Goal: Communication & Community: Answer question/provide support

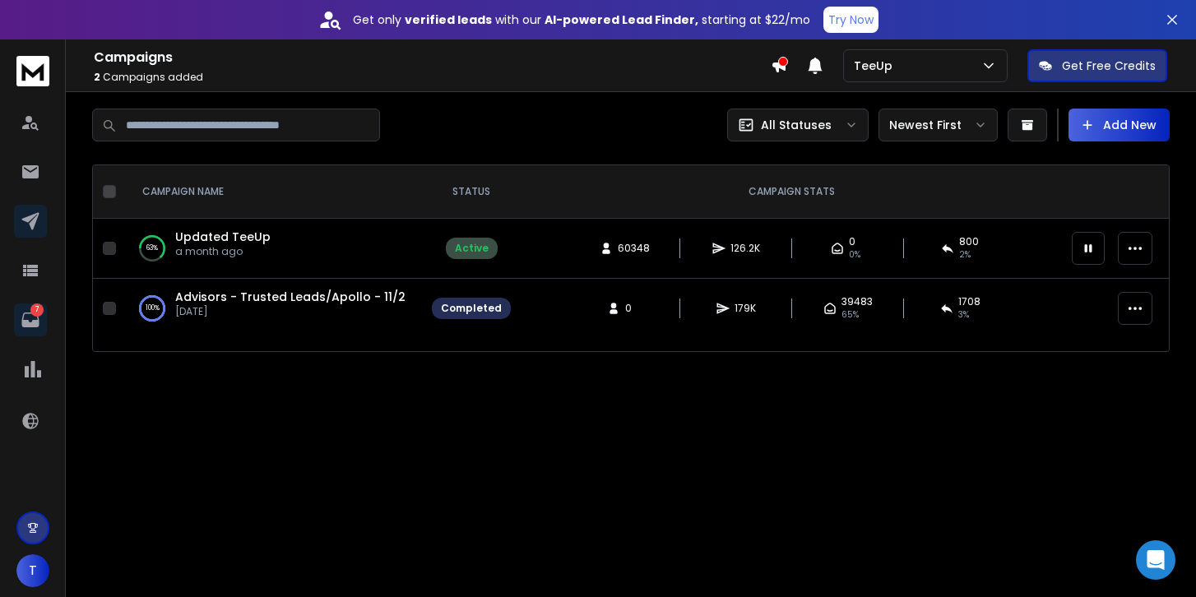
click at [38, 322] on icon at bounding box center [29, 320] width 17 height 15
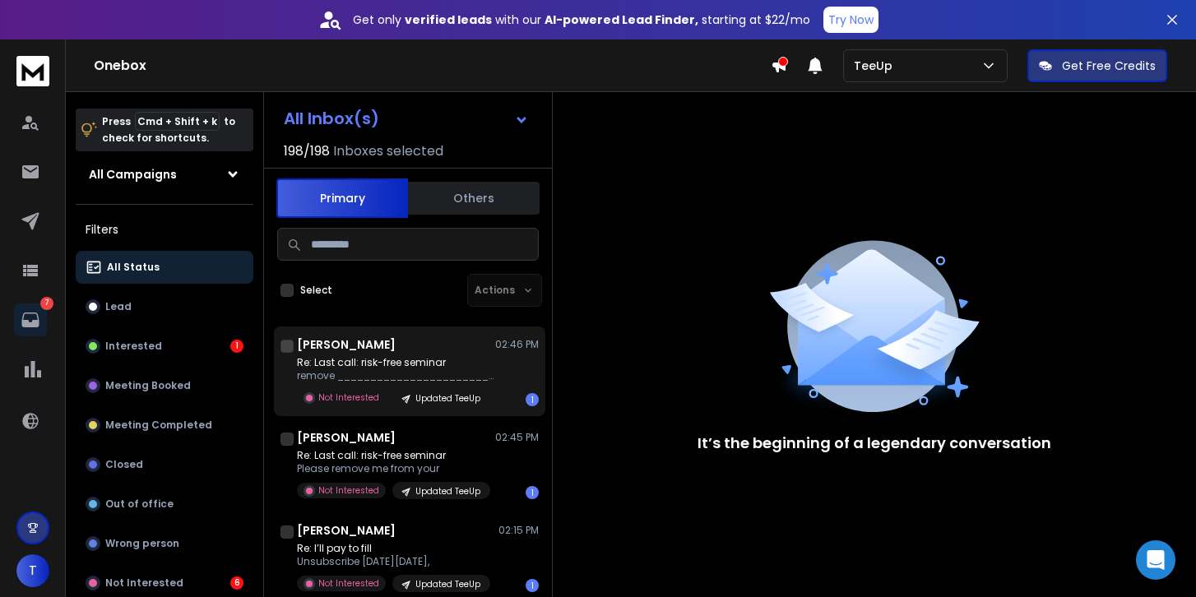
click at [378, 378] on p "remove ________________________________ From: [PERSON_NAME]" at bounding box center [395, 375] width 197 height 13
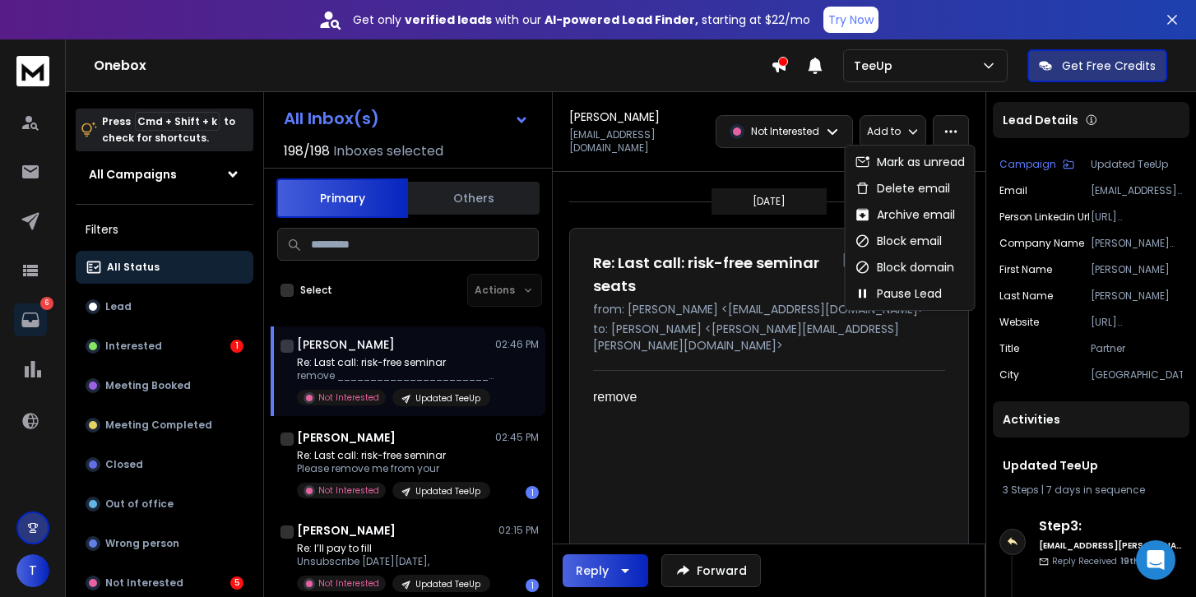
click at [948, 120] on button "button" at bounding box center [951, 131] width 36 height 33
click at [924, 246] on div "Block email" at bounding box center [898, 241] width 86 height 16
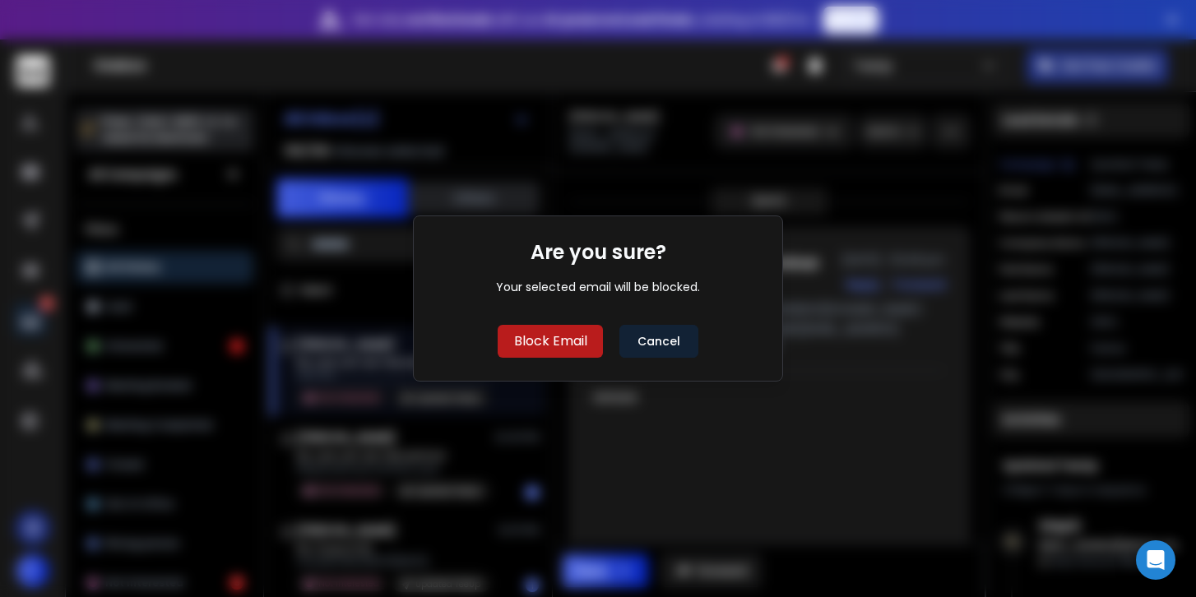
click at [522, 344] on button "Block Email" at bounding box center [550, 341] width 105 height 33
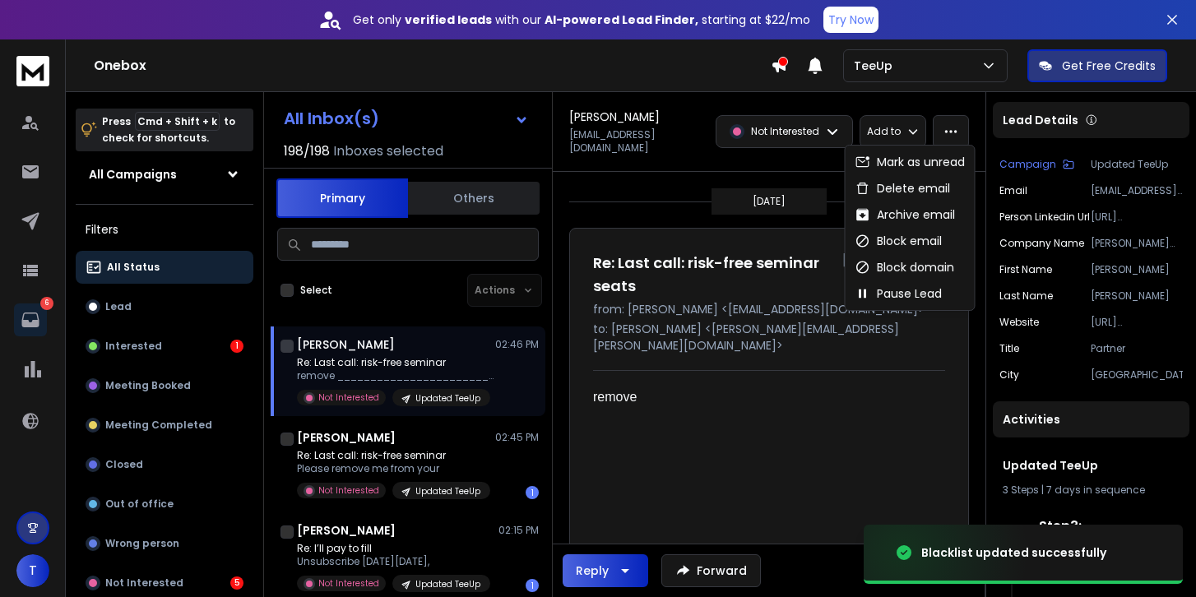
click at [955, 130] on icon "button" at bounding box center [951, 131] width 12 height 2
click at [935, 193] on div "Delete email" at bounding box center [902, 188] width 95 height 16
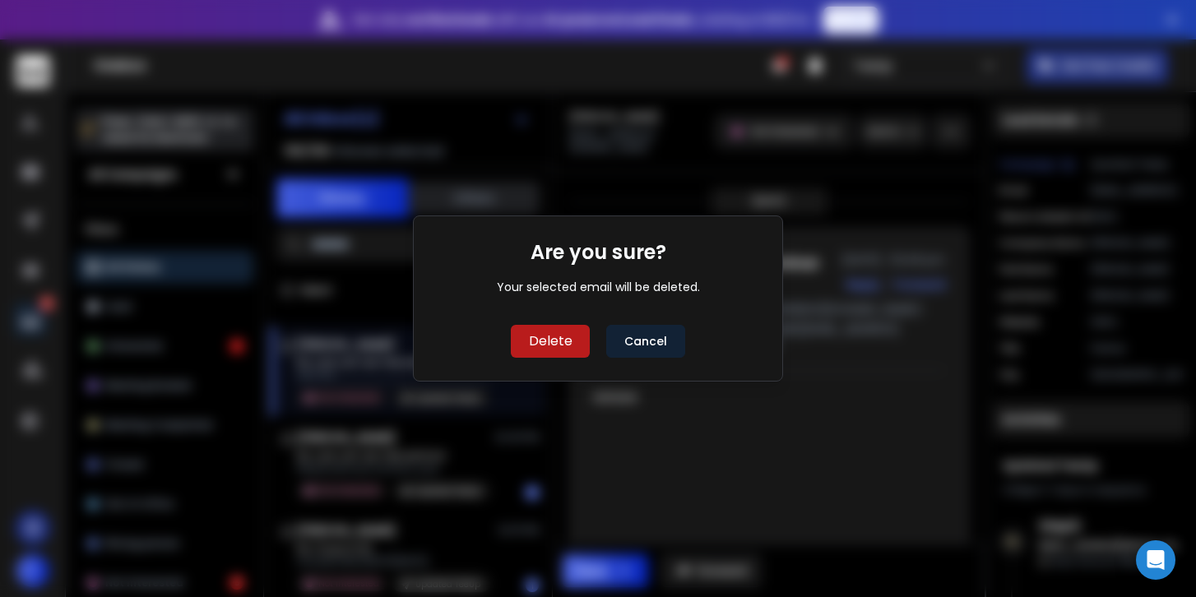
click at [540, 349] on button "Delete" at bounding box center [550, 341] width 79 height 33
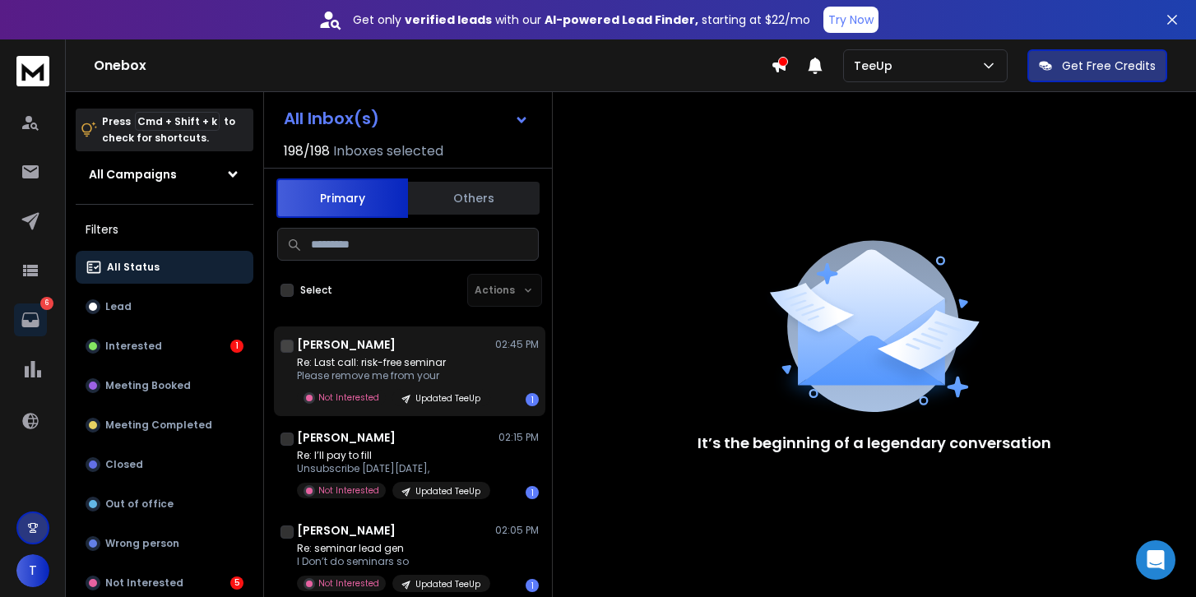
click at [421, 379] on p "Please remove me from your" at bounding box center [393, 375] width 193 height 13
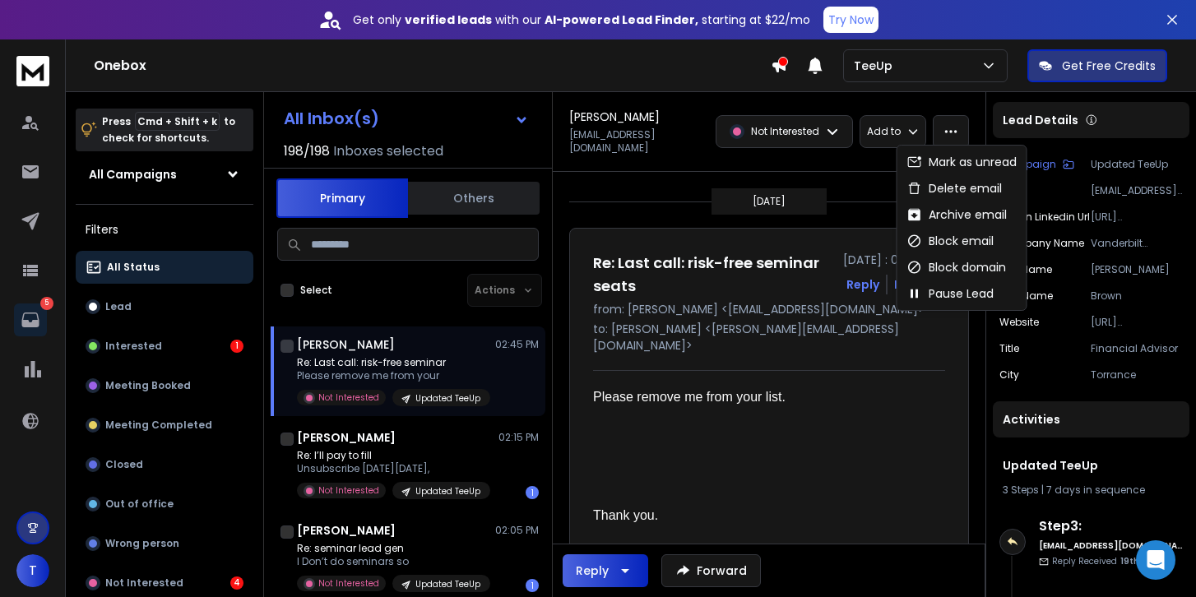
click at [958, 127] on icon "button" at bounding box center [950, 131] width 15 height 15
click at [988, 247] on div "Block email" at bounding box center [950, 241] width 86 height 16
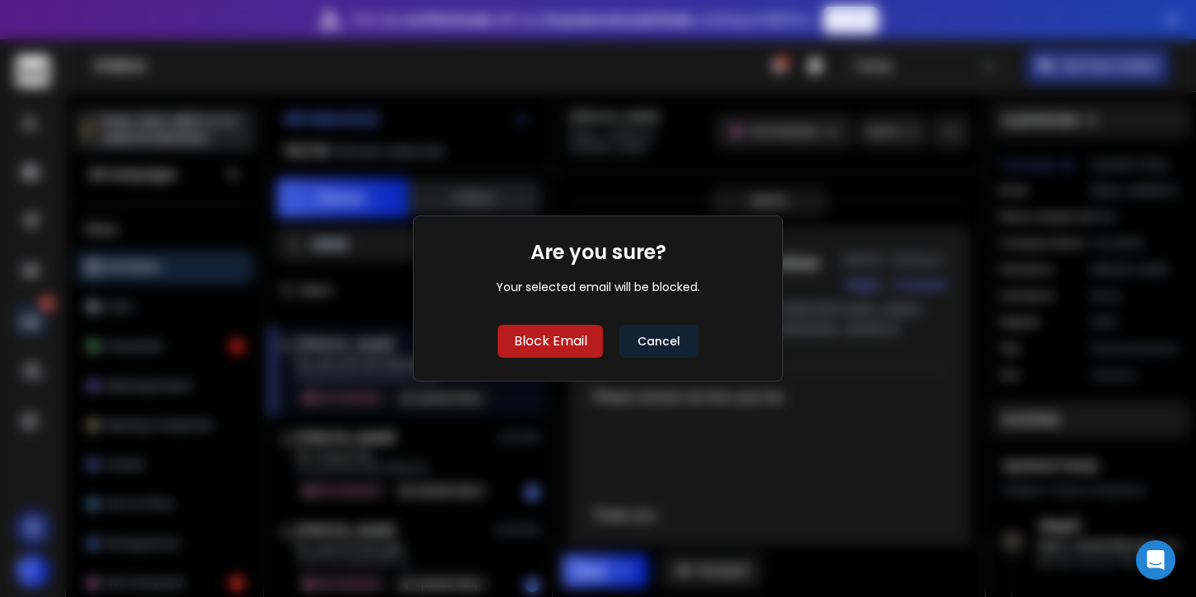
click at [540, 339] on button "Block Email" at bounding box center [550, 341] width 105 height 33
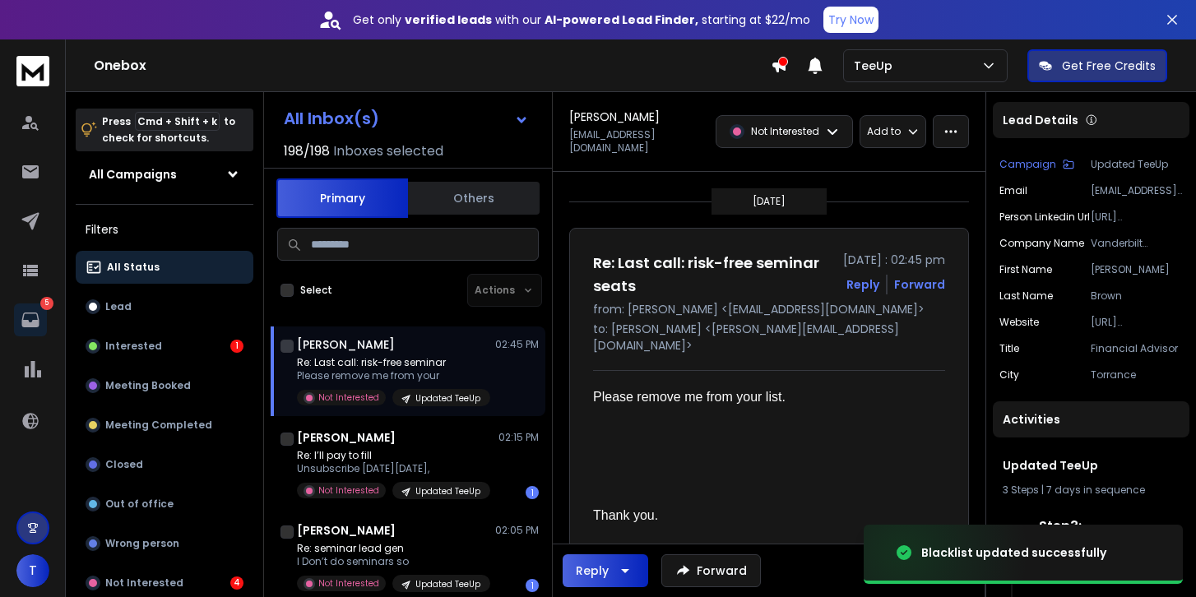
click at [958, 124] on icon "button" at bounding box center [950, 131] width 15 height 15
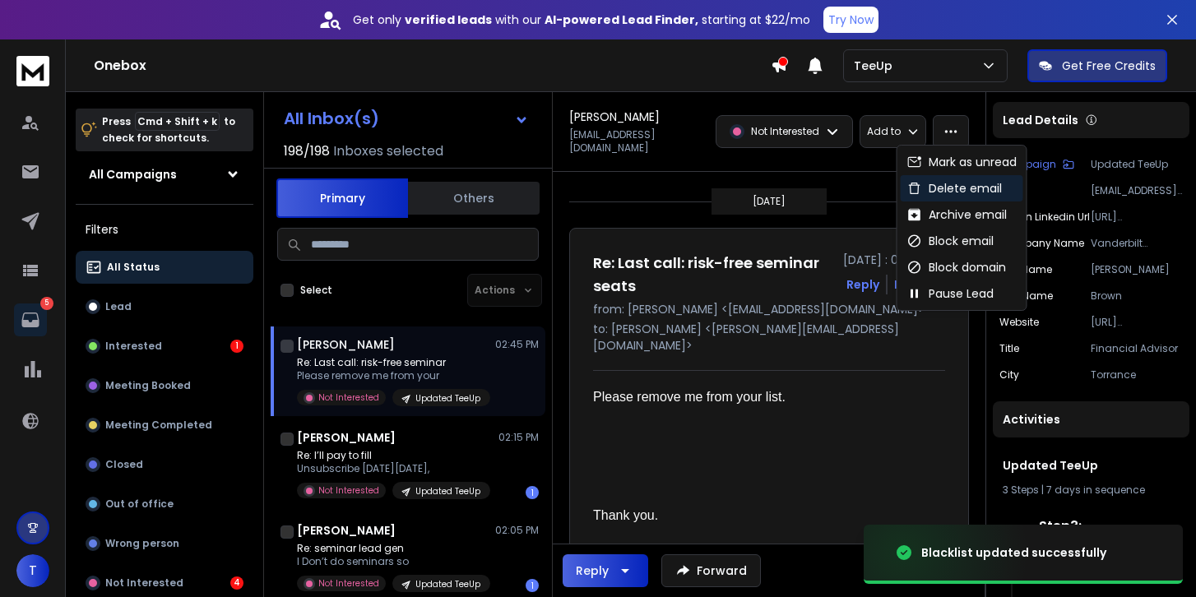
click at [962, 182] on div "Delete email" at bounding box center [954, 188] width 95 height 16
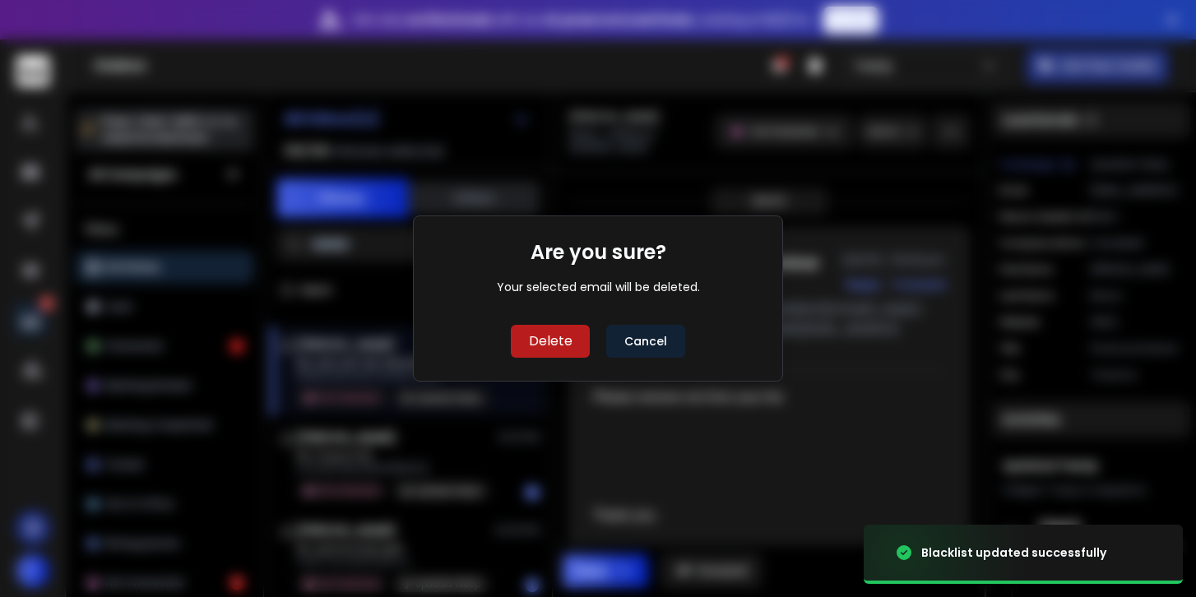
click at [566, 345] on button "Delete" at bounding box center [550, 341] width 79 height 33
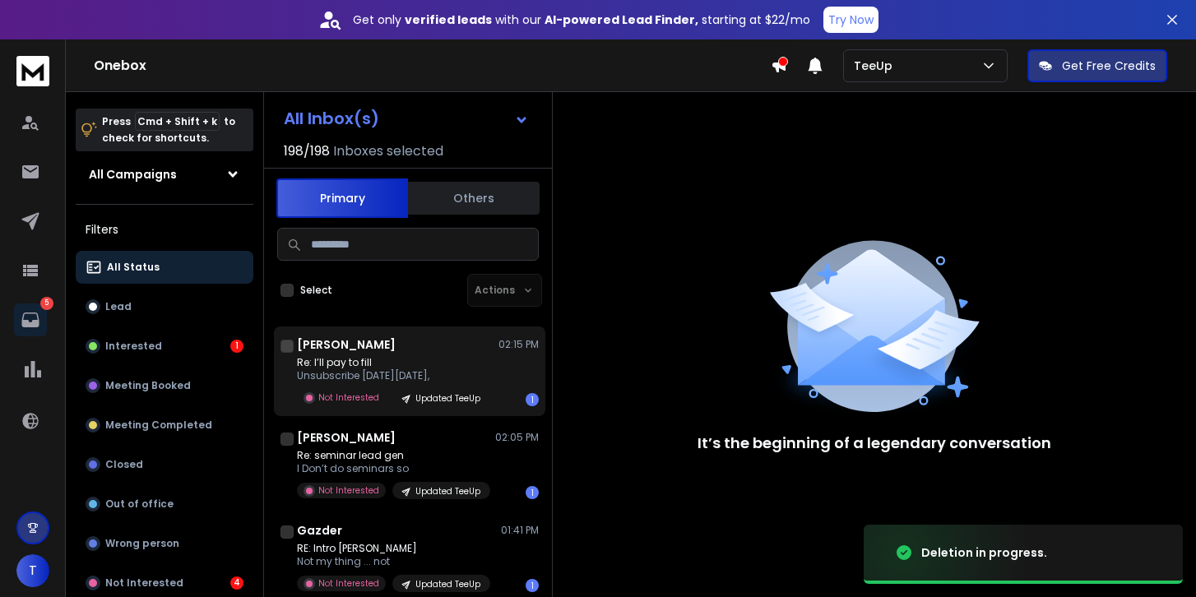
click at [385, 368] on p "Re: I’ll pay to fill" at bounding box center [393, 362] width 193 height 13
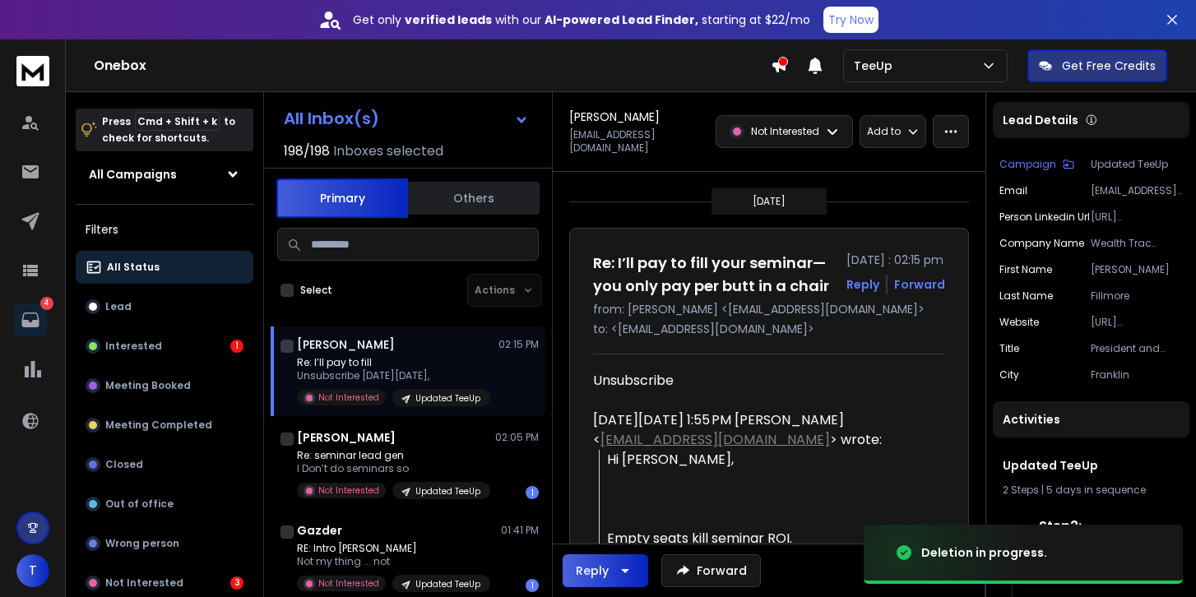
click at [958, 127] on icon "button" at bounding box center [950, 131] width 15 height 15
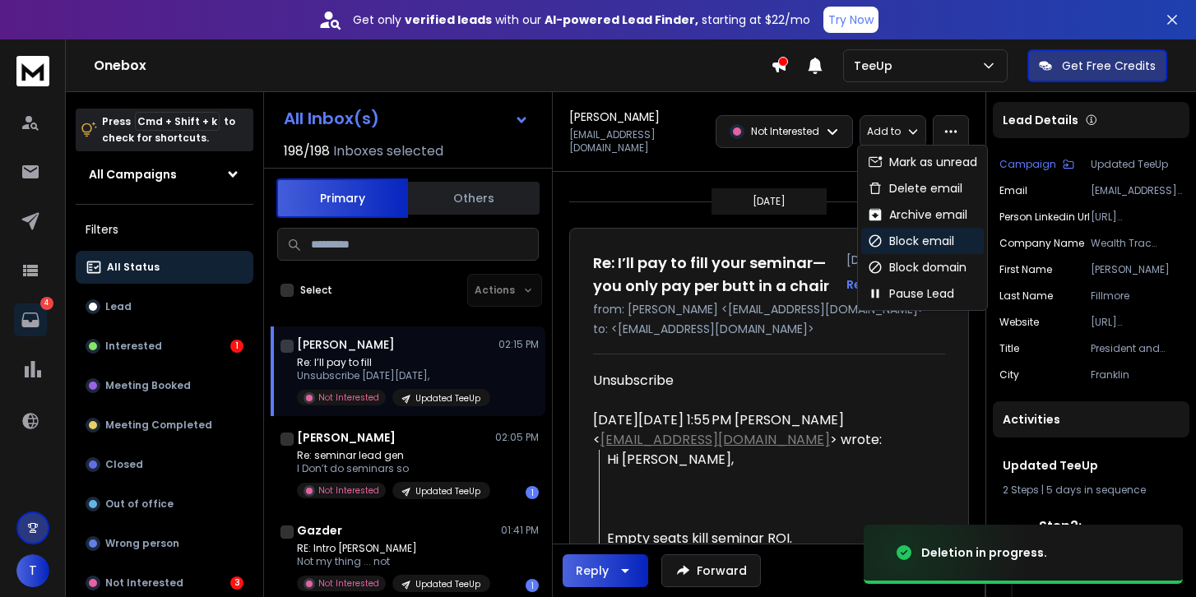
click at [953, 239] on div "Block email" at bounding box center [911, 241] width 86 height 16
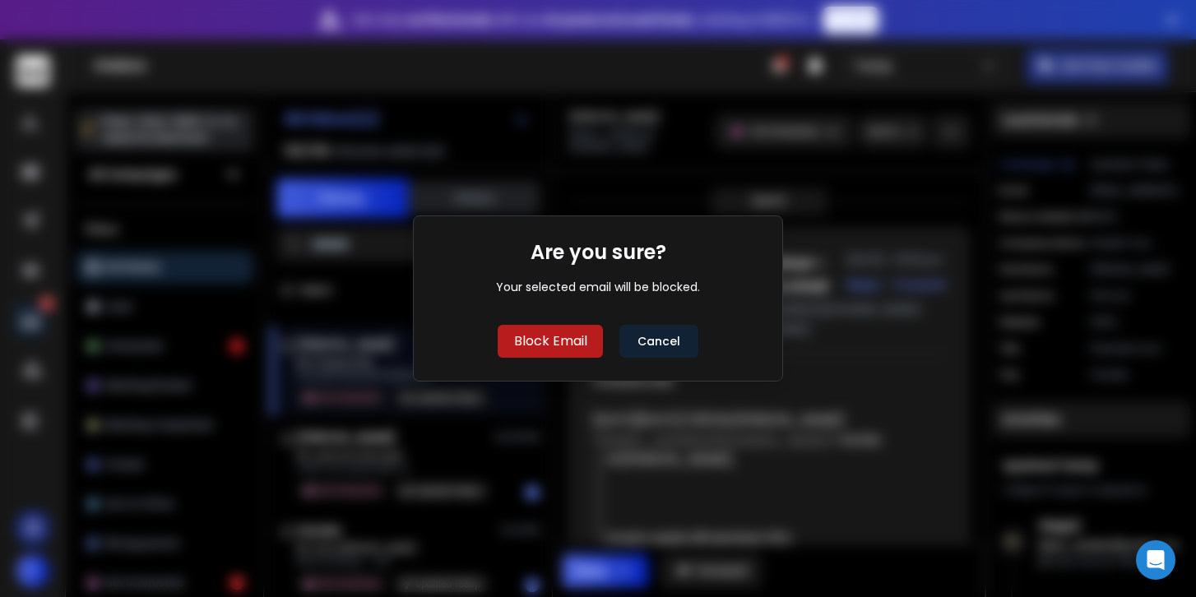
click at [564, 341] on button "Block Email" at bounding box center [550, 341] width 105 height 33
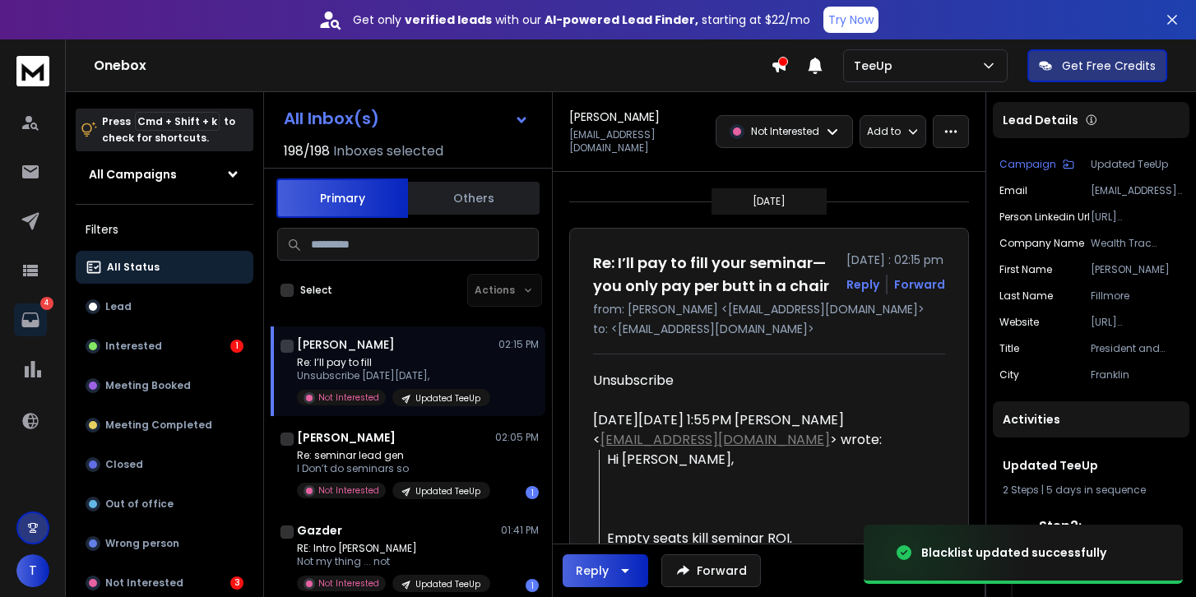
click at [969, 133] on button "button" at bounding box center [951, 131] width 36 height 33
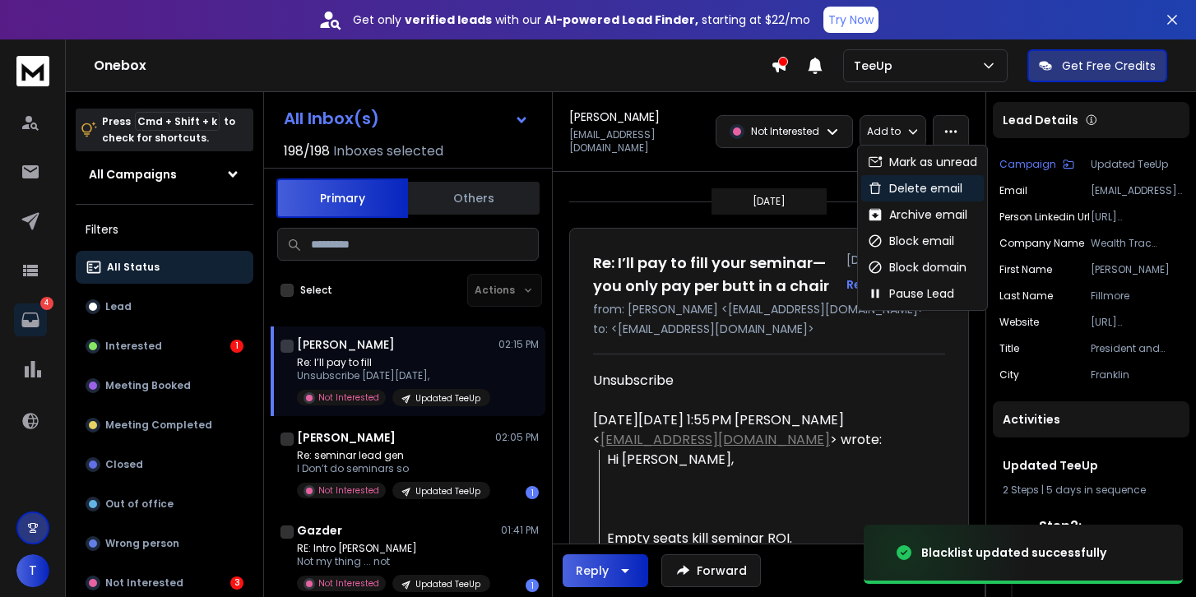
click at [949, 194] on div "Delete email" at bounding box center [915, 188] width 95 height 16
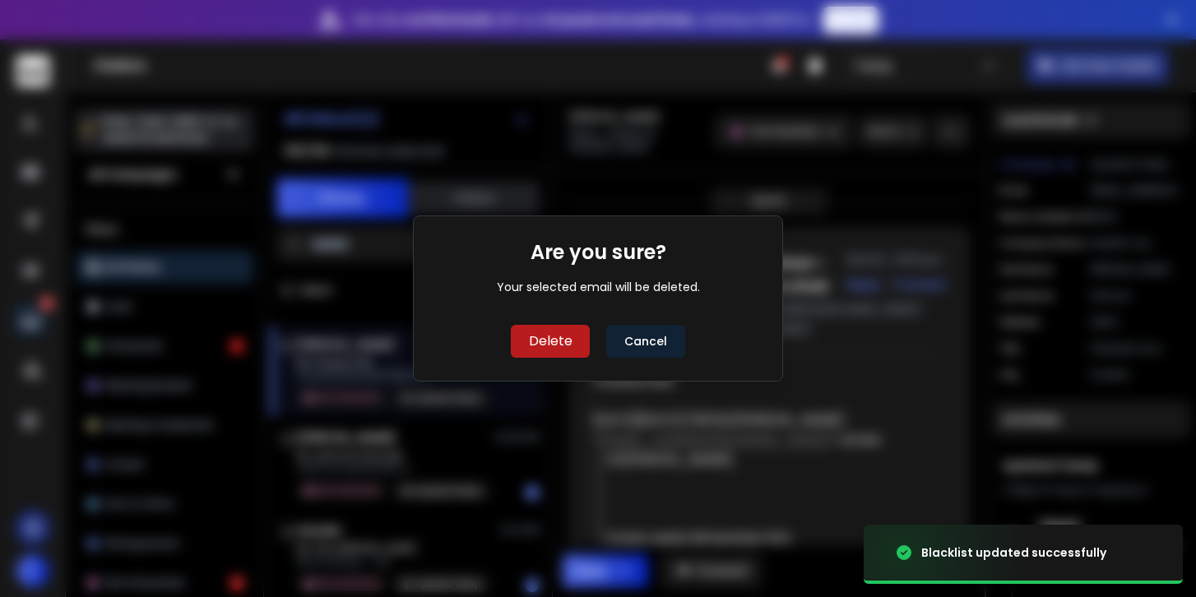
click at [552, 347] on button "Delete" at bounding box center [550, 341] width 79 height 33
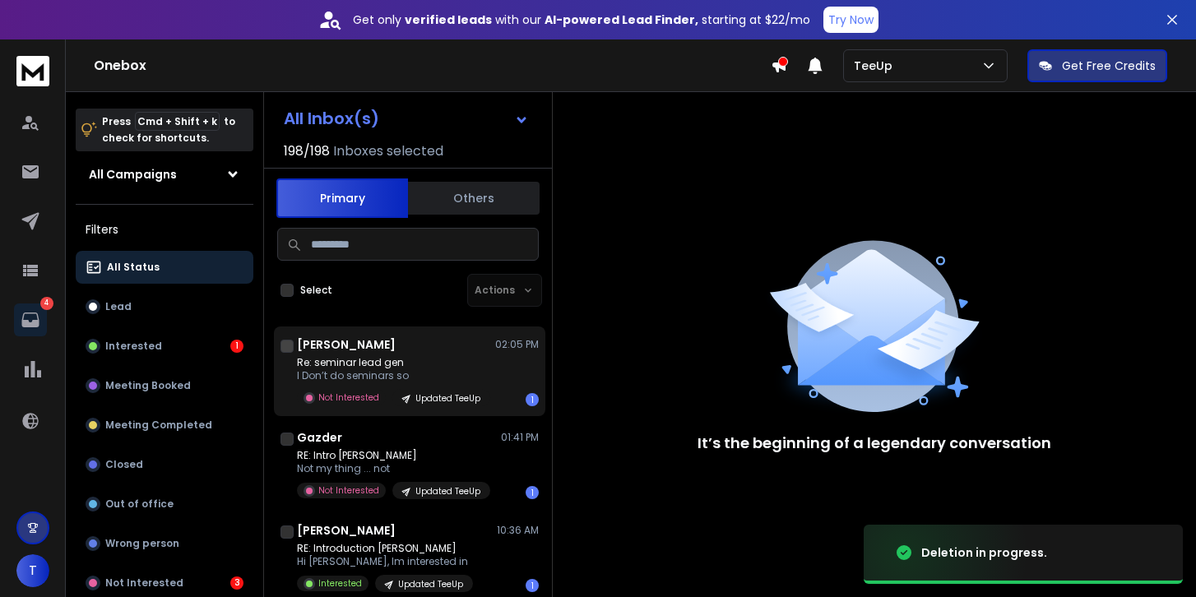
click at [438, 340] on div "[PERSON_NAME] 02:05 PM" at bounding box center [418, 344] width 242 height 16
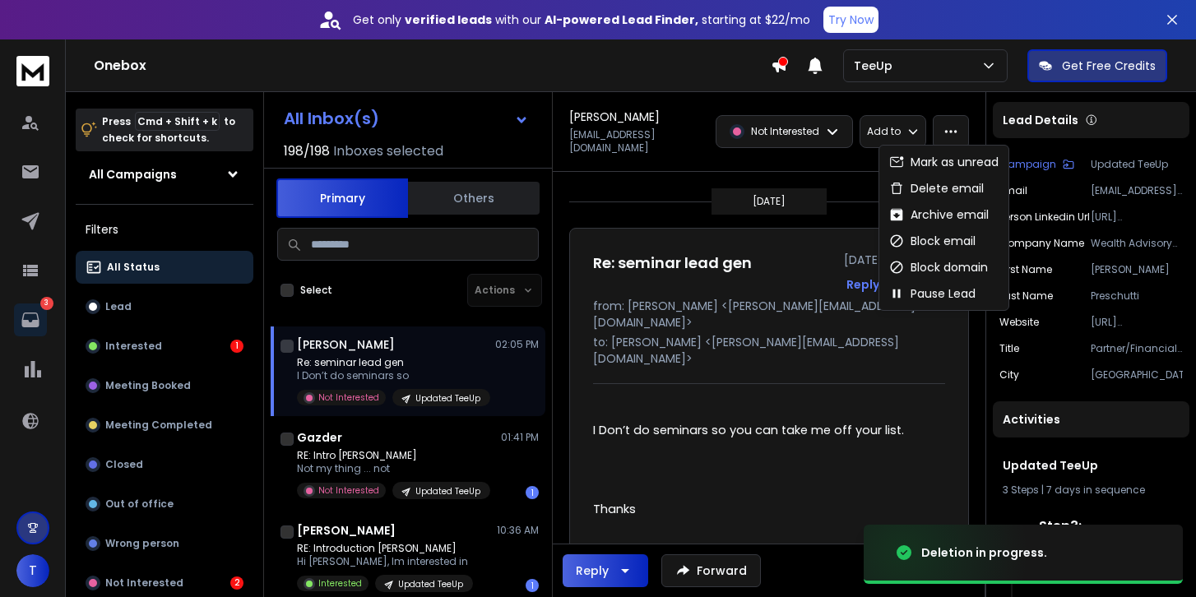
click at [958, 124] on icon "button" at bounding box center [950, 131] width 15 height 15
click at [946, 234] on div "Block email" at bounding box center [932, 241] width 86 height 16
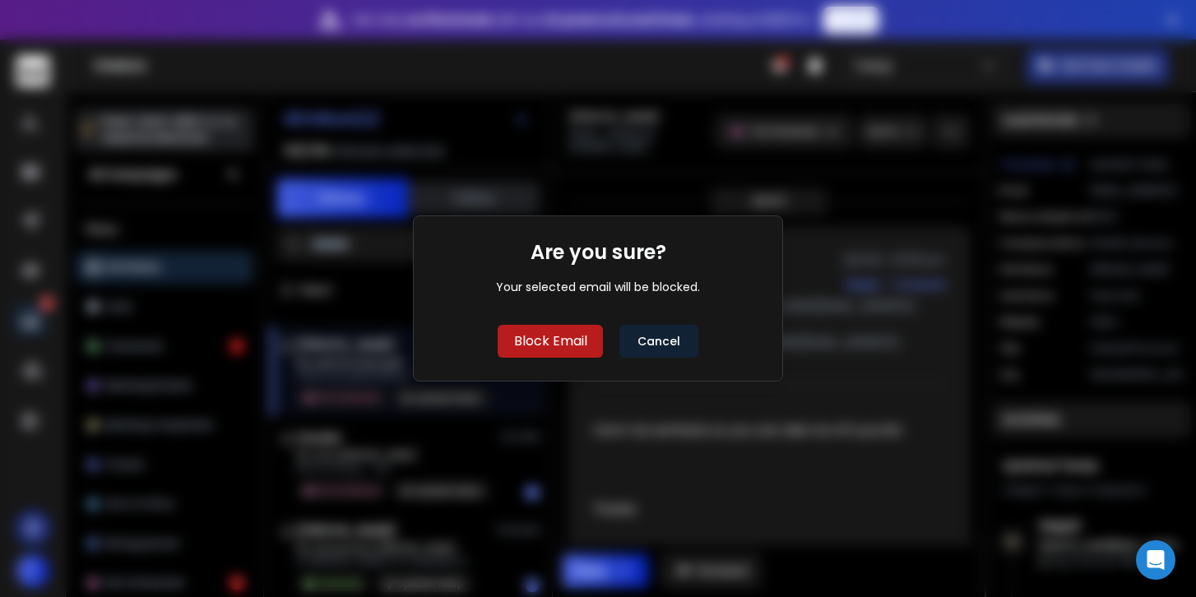
click at [541, 356] on button "Block Email" at bounding box center [550, 341] width 105 height 33
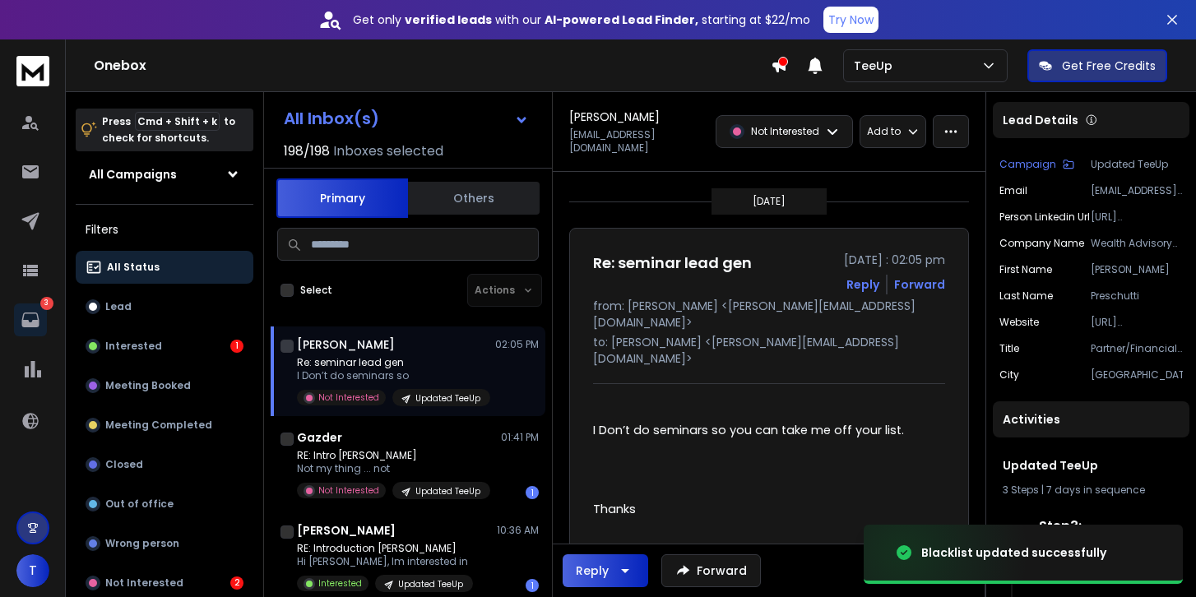
click at [985, 147] on div "[PERSON_NAME] Jerry Preschutti [EMAIL_ADDRESS][DOMAIN_NAME] Not Interested Add …" at bounding box center [769, 132] width 433 height 80
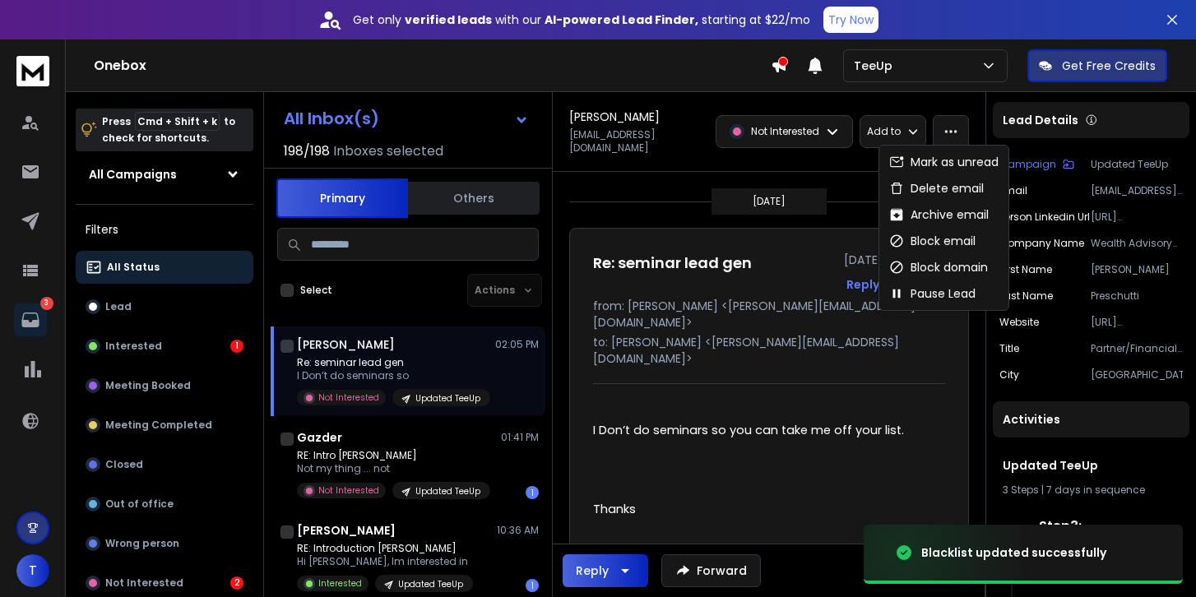
click at [958, 128] on icon "button" at bounding box center [950, 131] width 15 height 15
click at [976, 198] on div "Delete email" at bounding box center [944, 188] width 123 height 26
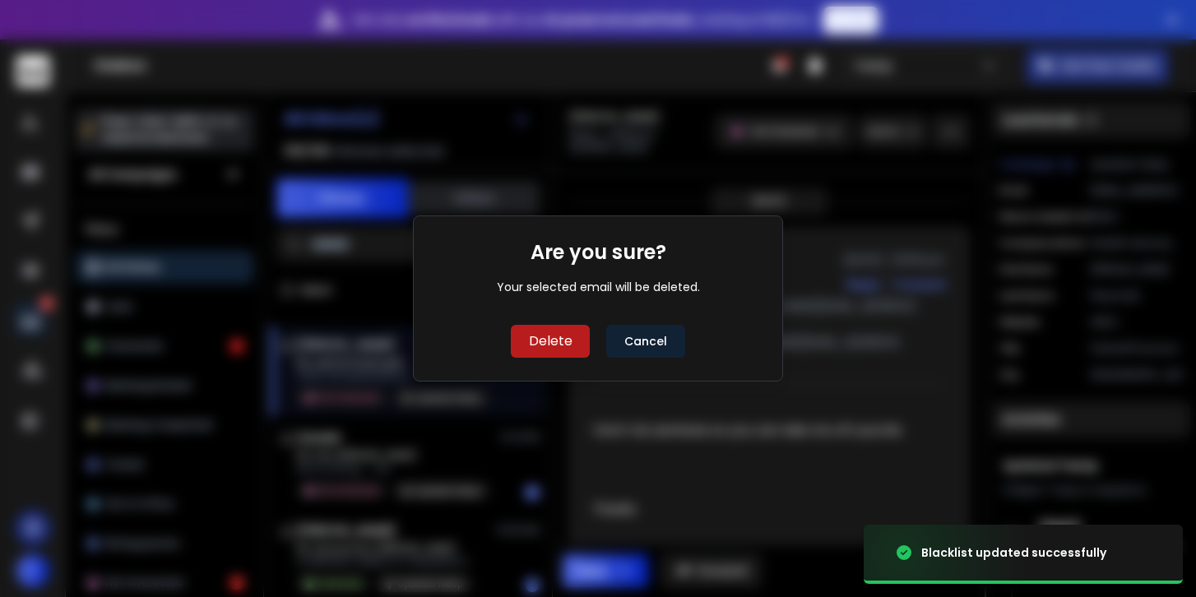
click at [578, 339] on button "Delete" at bounding box center [550, 341] width 79 height 33
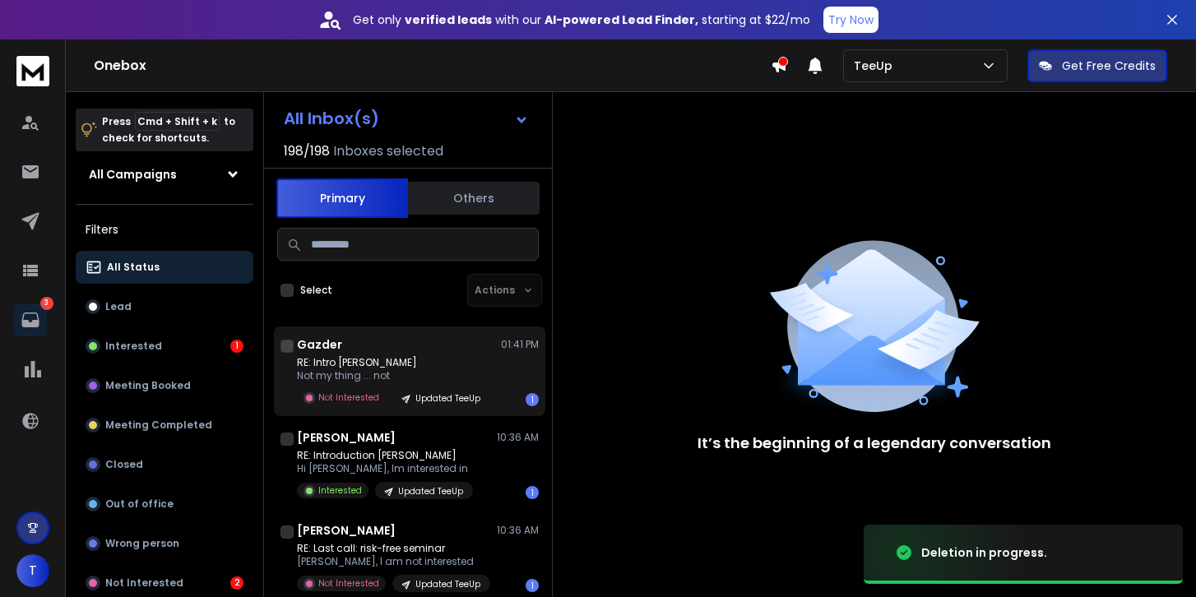
click at [426, 369] on p "Not my thing ... not" at bounding box center [393, 375] width 193 height 13
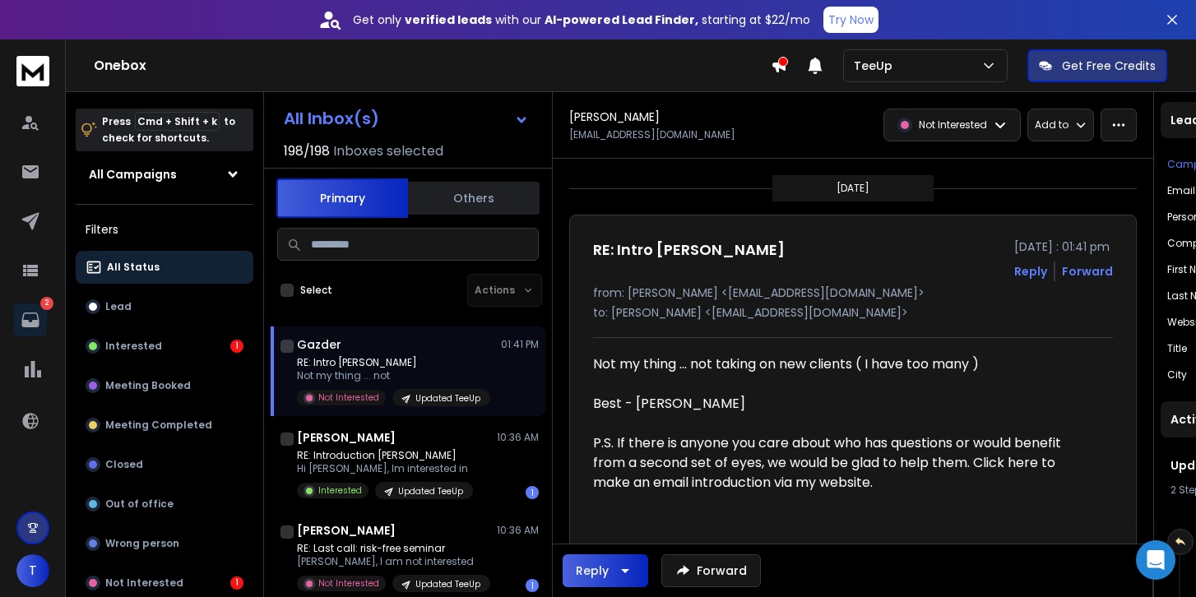
click at [1137, 124] on button "button" at bounding box center [1119, 125] width 36 height 33
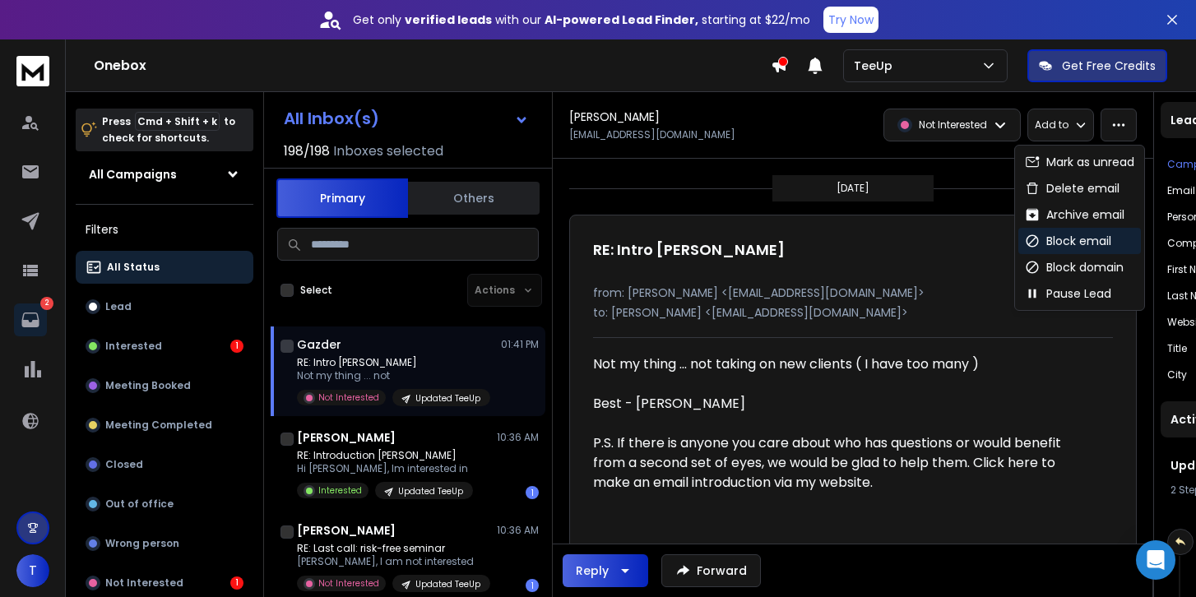
click at [1076, 237] on div "Block email" at bounding box center [1068, 241] width 86 height 16
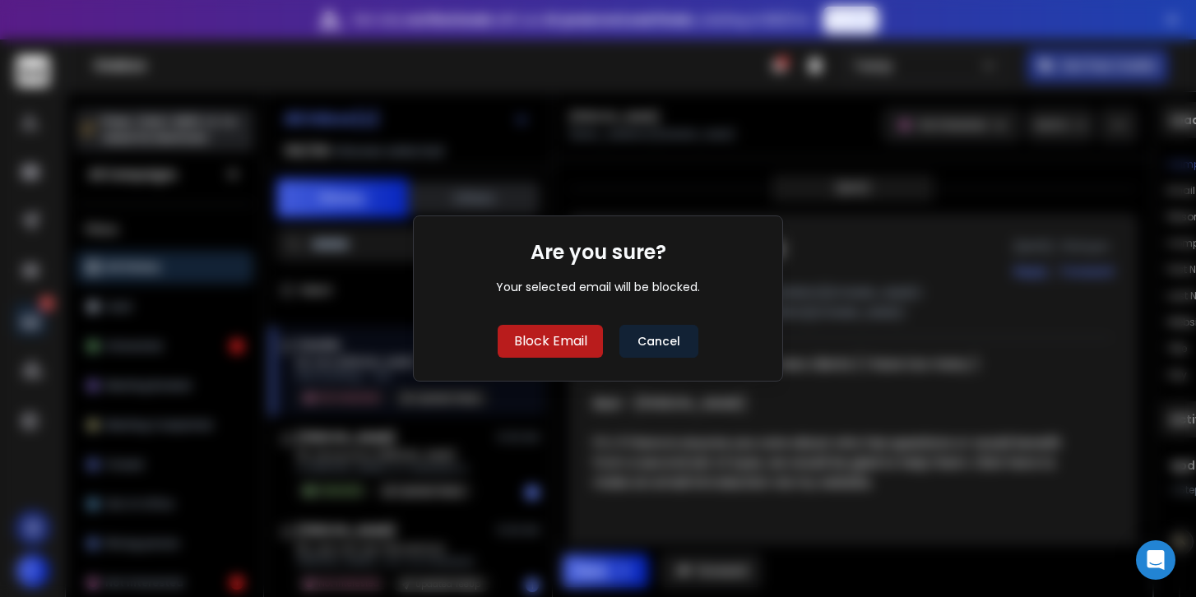
click at [569, 351] on button "Block Email" at bounding box center [550, 341] width 105 height 33
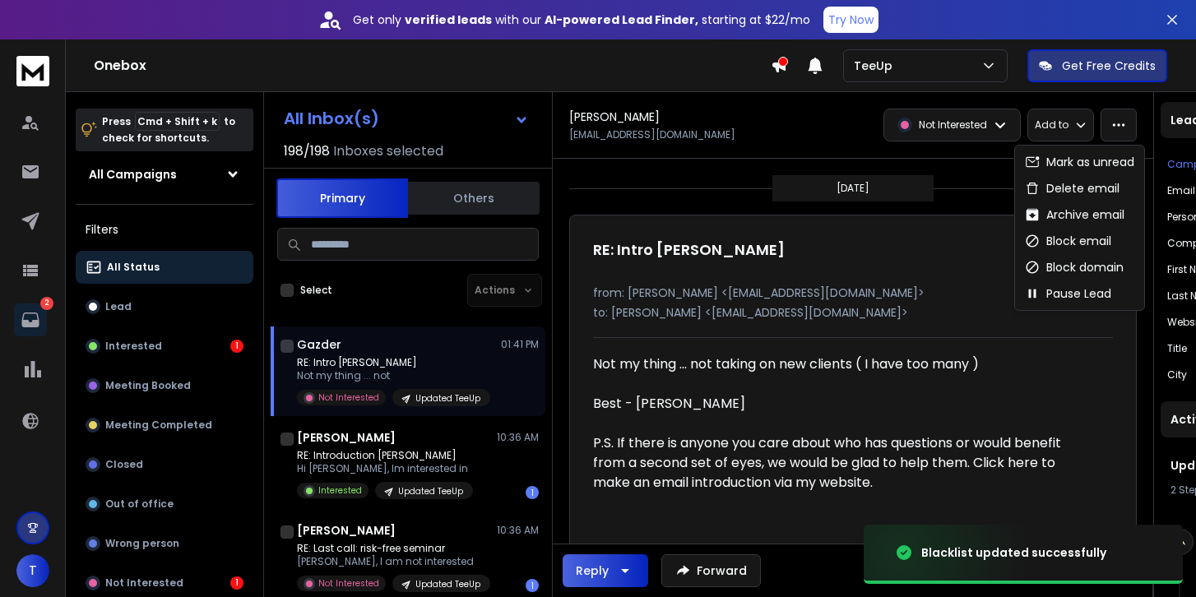
click at [1132, 114] on button "button" at bounding box center [1119, 125] width 36 height 33
click at [1090, 178] on div "Delete email" at bounding box center [1079, 188] width 123 height 26
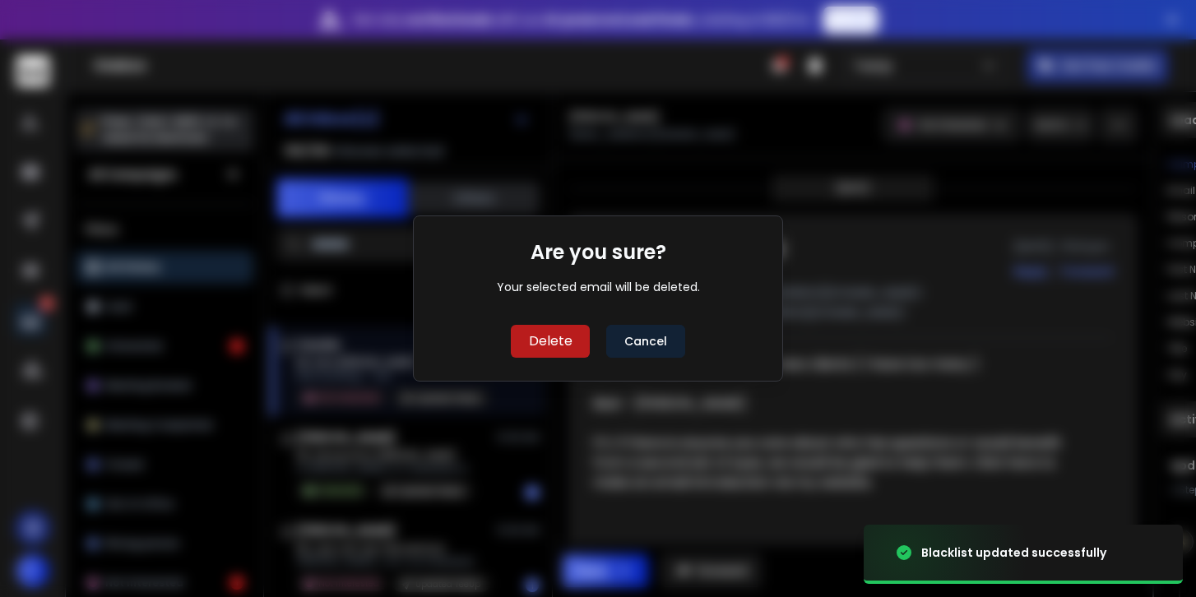
click at [540, 328] on button "Delete" at bounding box center [550, 341] width 79 height 33
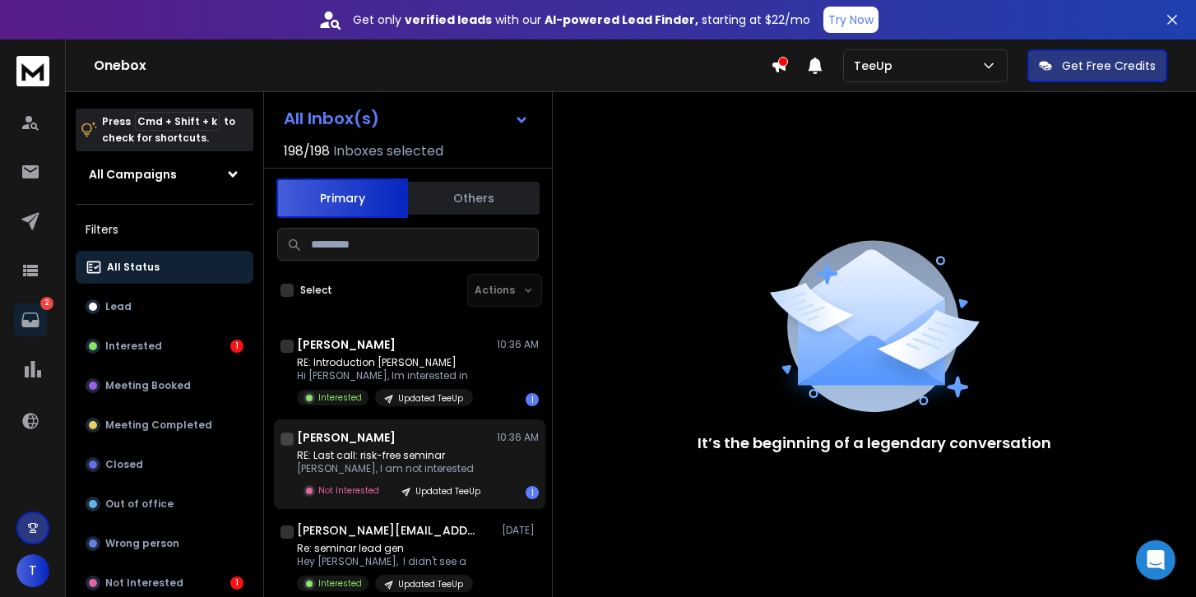
click at [438, 457] on p "RE: Last call: risk-free seminar" at bounding box center [393, 455] width 193 height 13
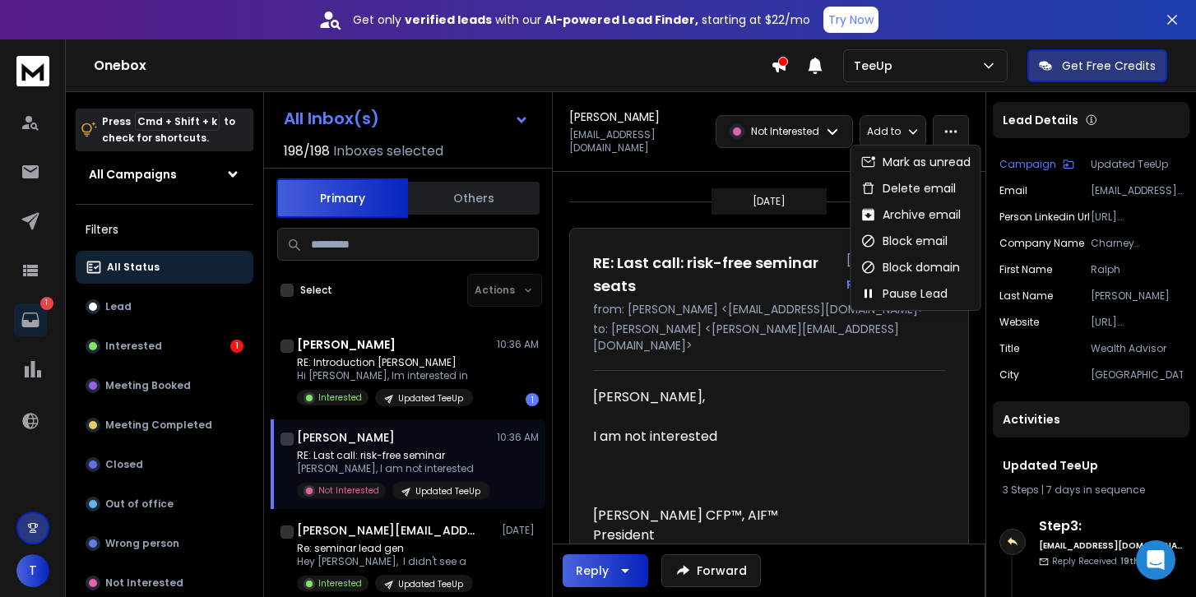
click at [969, 132] on button "button" at bounding box center [951, 131] width 36 height 33
click at [918, 246] on div "Block email" at bounding box center [904, 241] width 86 height 16
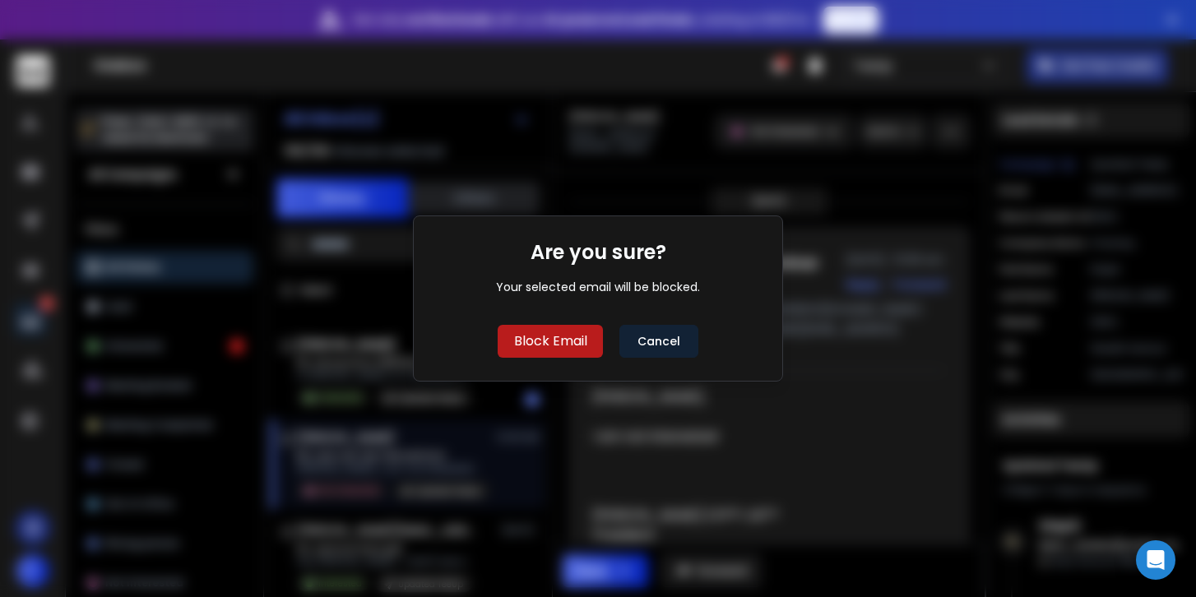
click at [584, 339] on button "Block Email" at bounding box center [550, 341] width 105 height 33
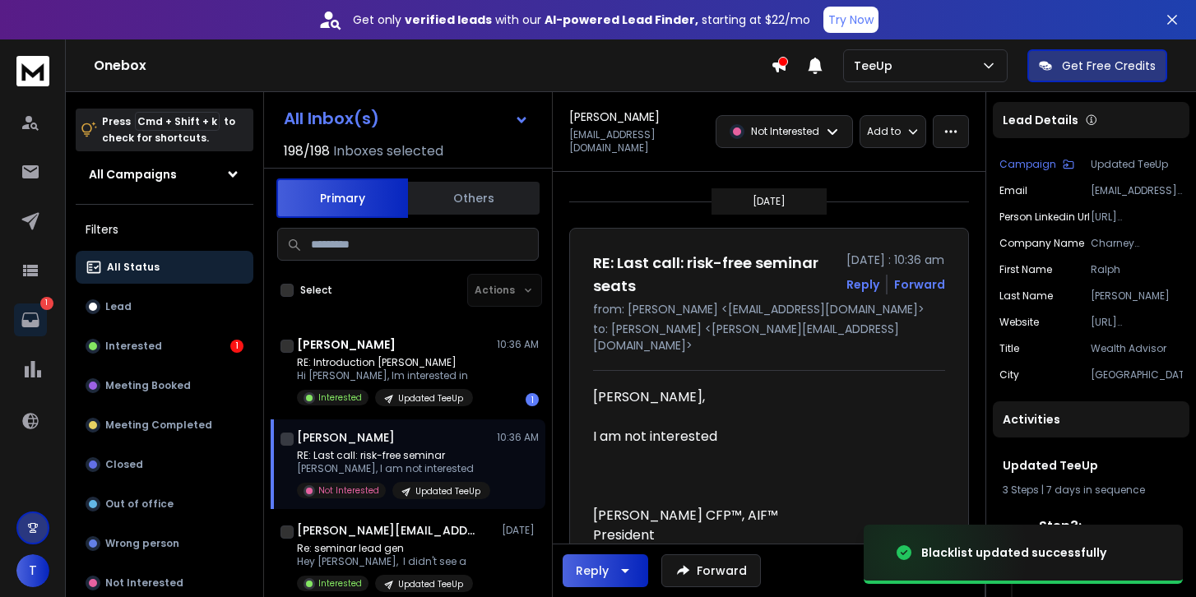
click at [958, 130] on icon "button" at bounding box center [950, 131] width 15 height 15
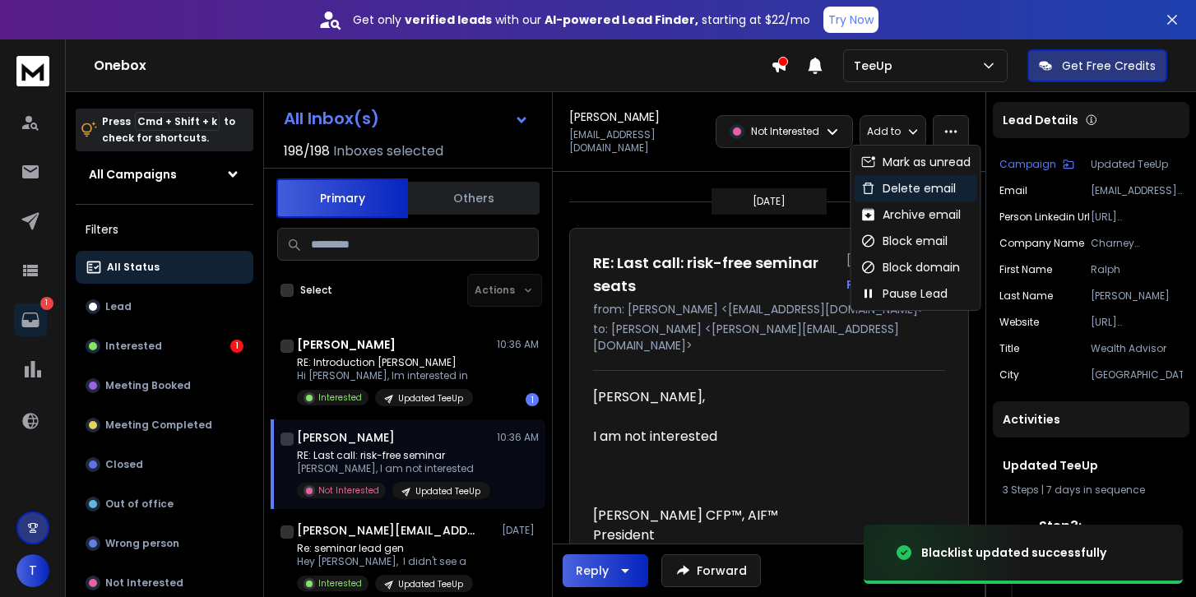
click at [948, 196] on div "Delete email" at bounding box center [908, 188] width 95 height 16
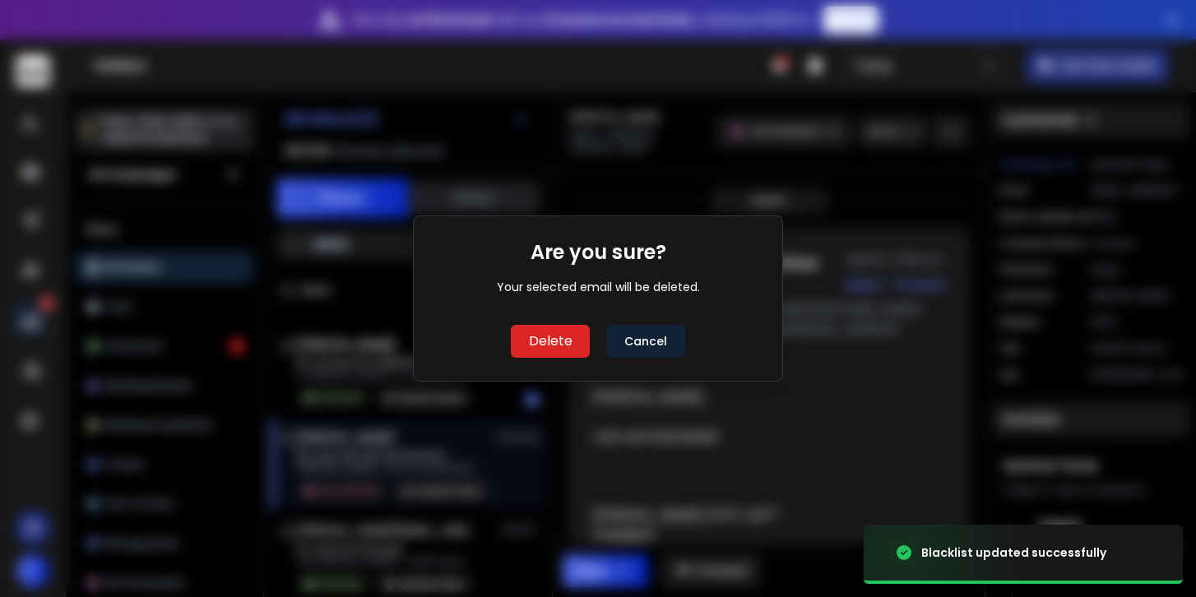
click at [592, 337] on div "Delete Cancel" at bounding box center [598, 341] width 174 height 33
click at [577, 338] on button "Delete" at bounding box center [550, 341] width 79 height 33
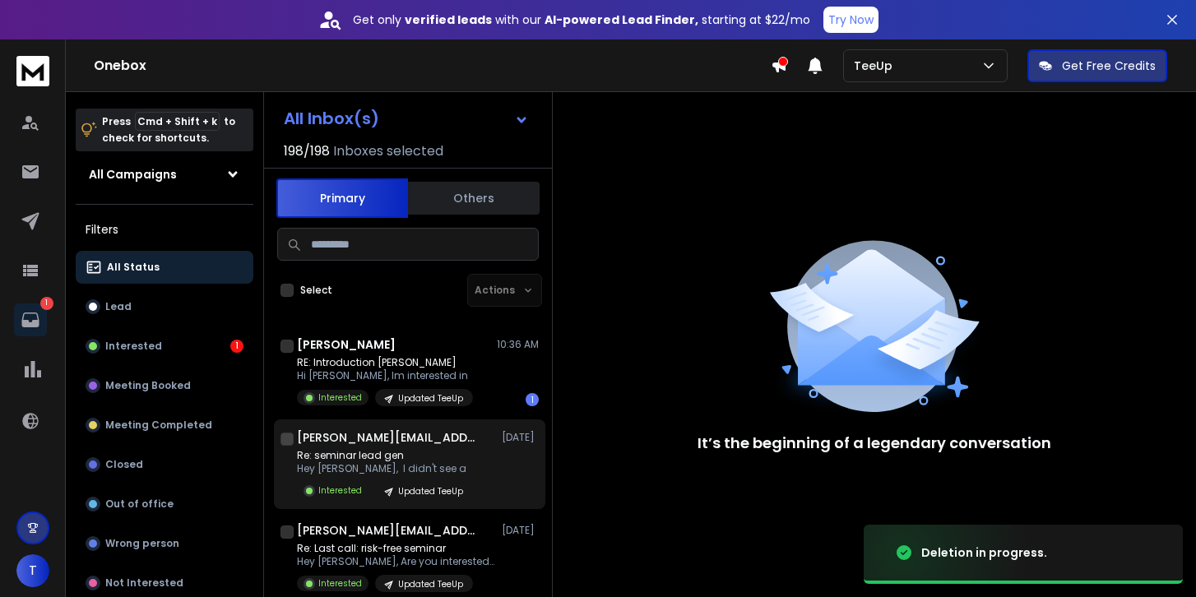
click at [433, 457] on p "Re: seminar lead gen" at bounding box center [385, 455] width 176 height 13
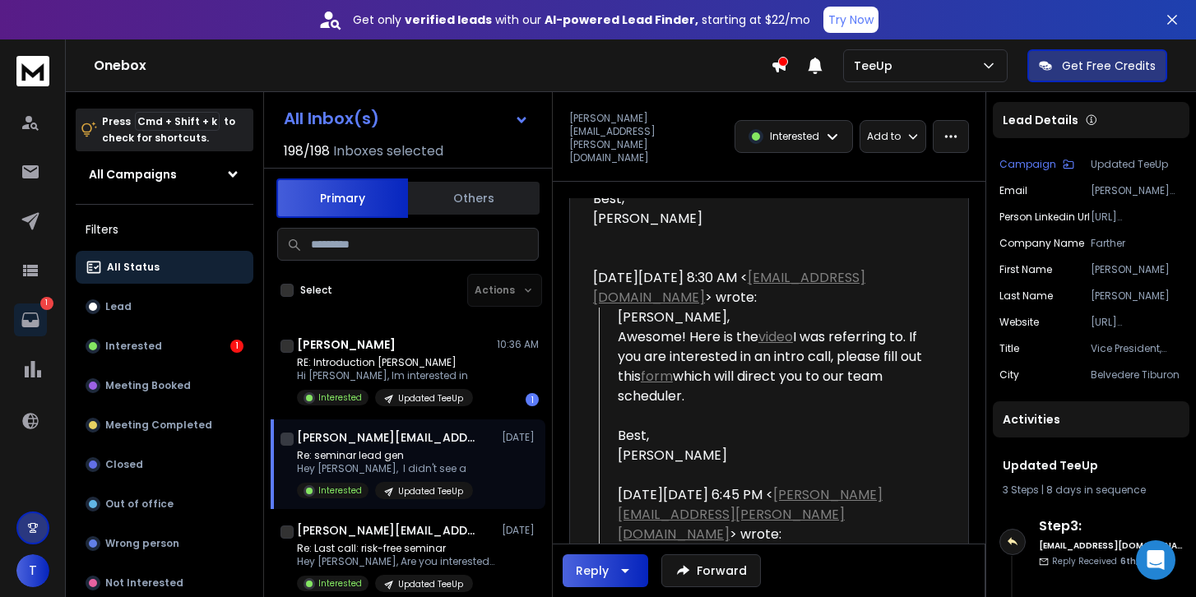
scroll to position [353, 0]
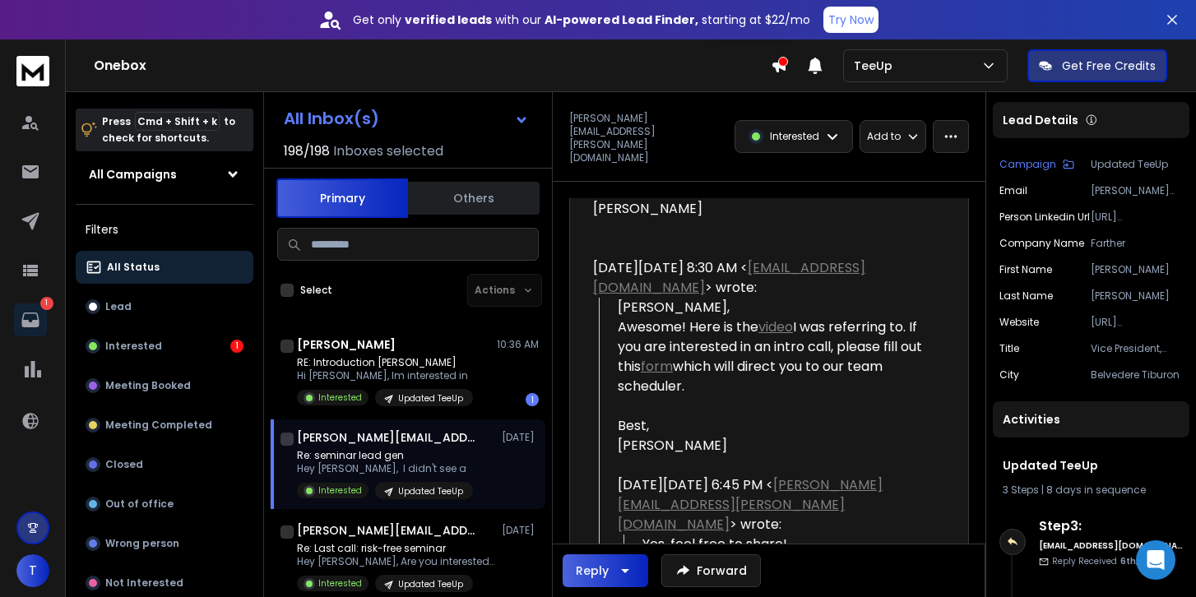
click at [788, 318] on link "video" at bounding box center [775, 327] width 35 height 19
click at [655, 357] on link "form" at bounding box center [657, 366] width 32 height 19
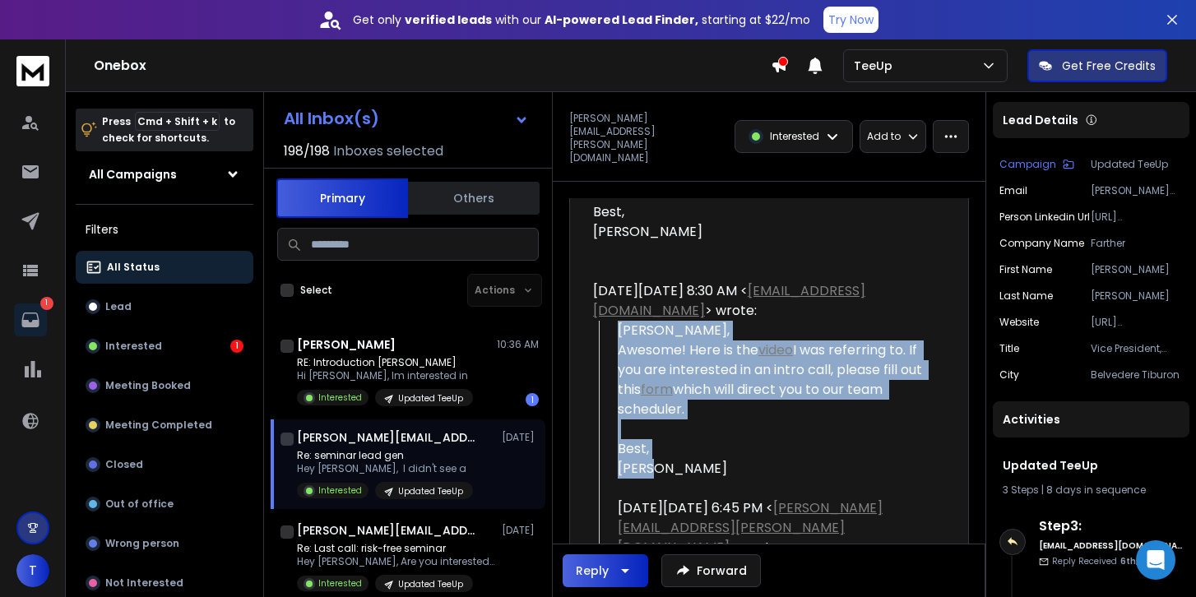
drag, startPoint x: 654, startPoint y: 429, endPoint x: 616, endPoint y: 300, distance: 134.6
copy div "[PERSON_NAME], Awesome! Here is the video I was referring to. If you are intere…"
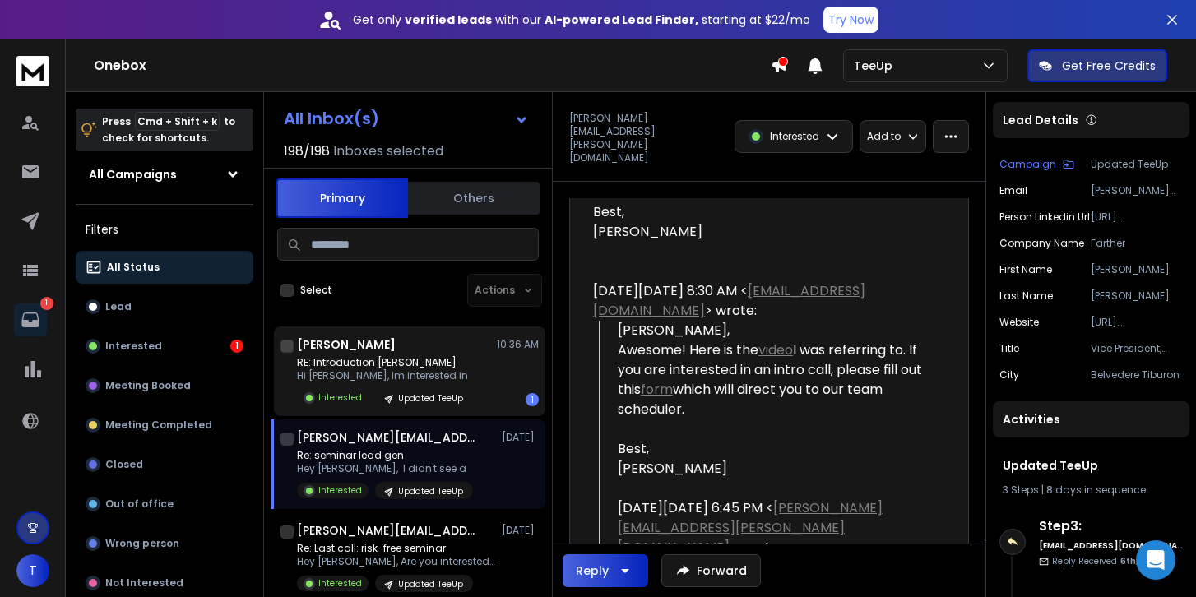
click at [343, 357] on p "RE: Introduction [PERSON_NAME]" at bounding box center [385, 362] width 176 height 13
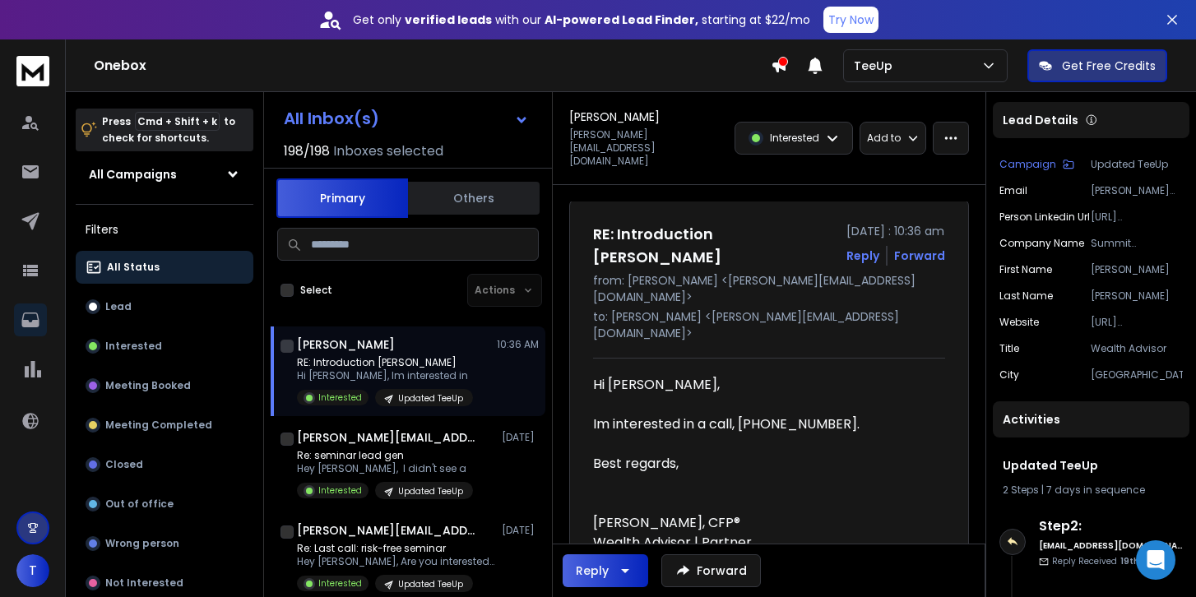
scroll to position [45, 0]
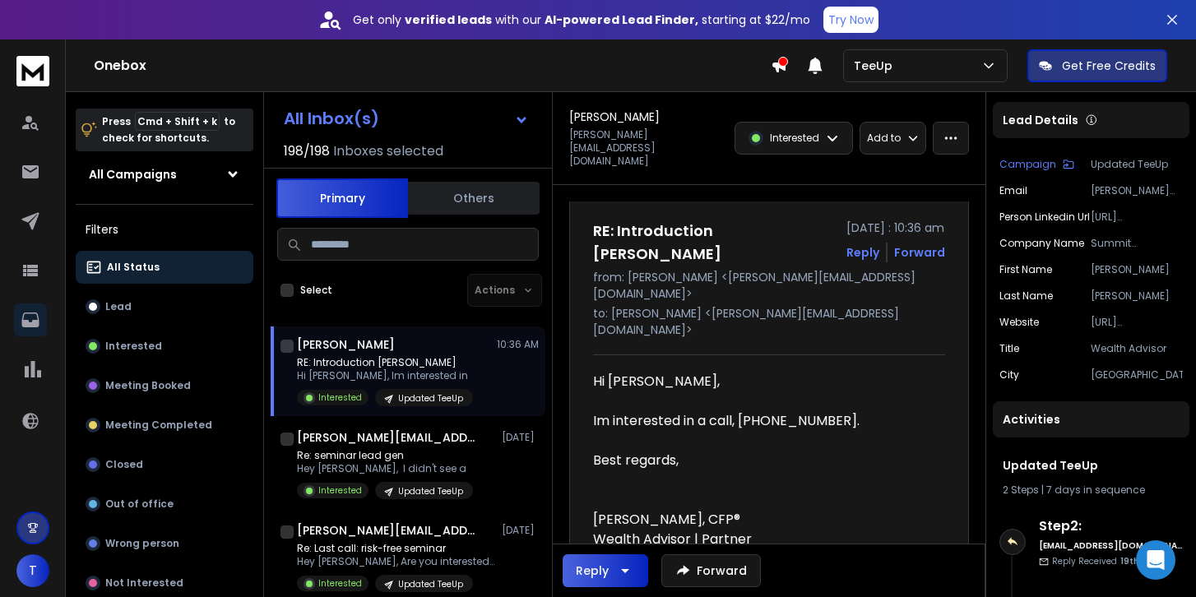
click at [582, 567] on div "Reply" at bounding box center [592, 571] width 33 height 16
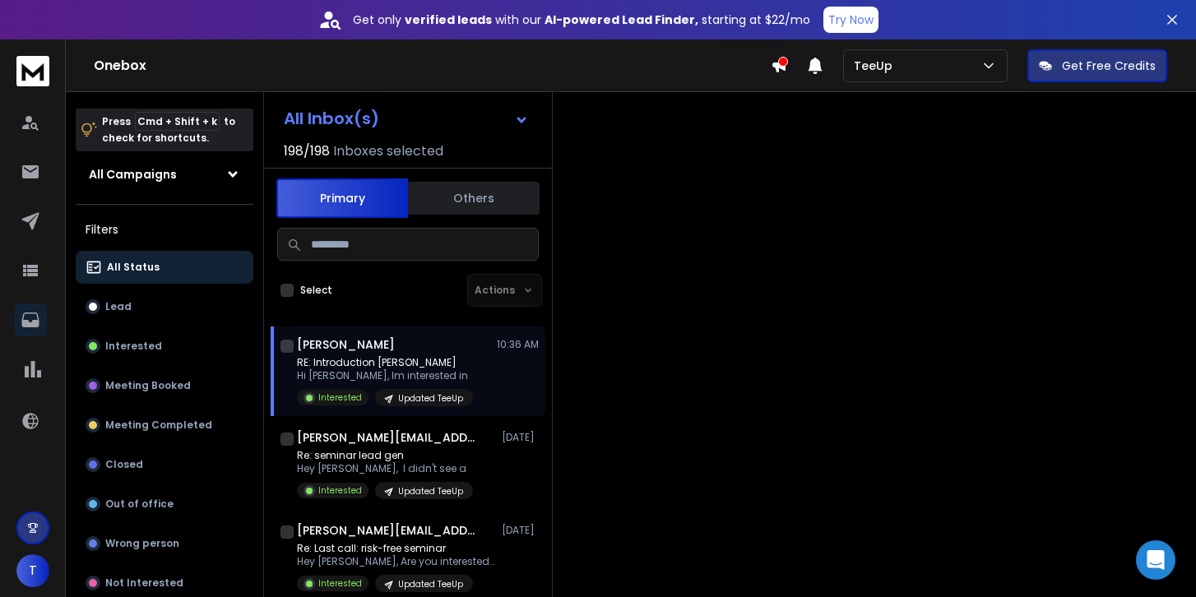
scroll to position [0, 0]
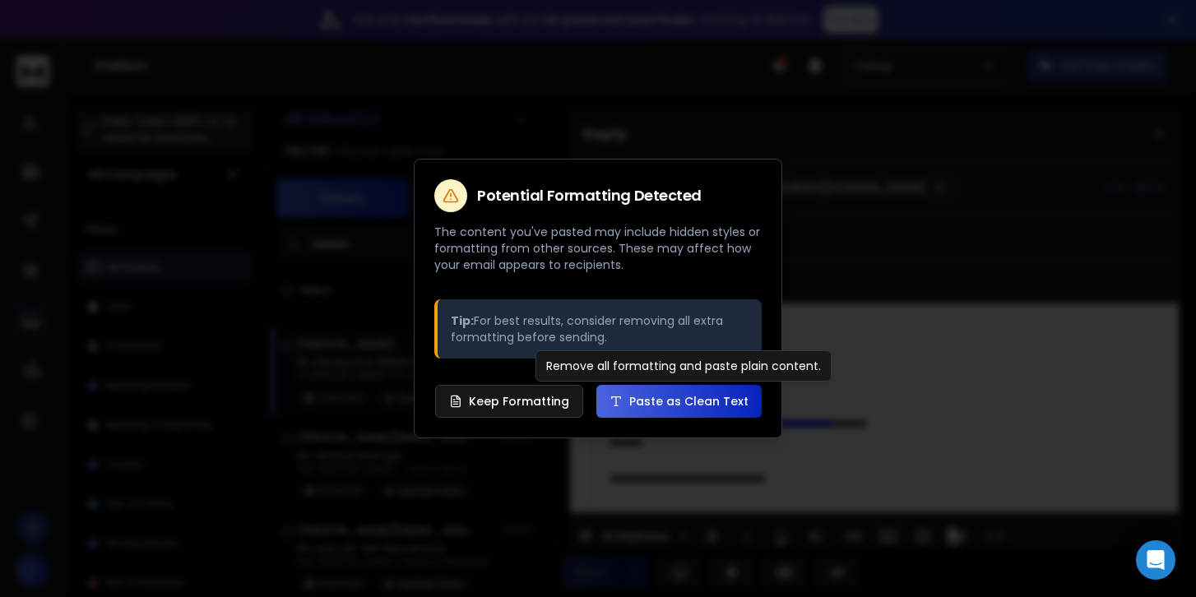
click at [677, 407] on button "Paste as Clean Text" at bounding box center [678, 401] width 165 height 33
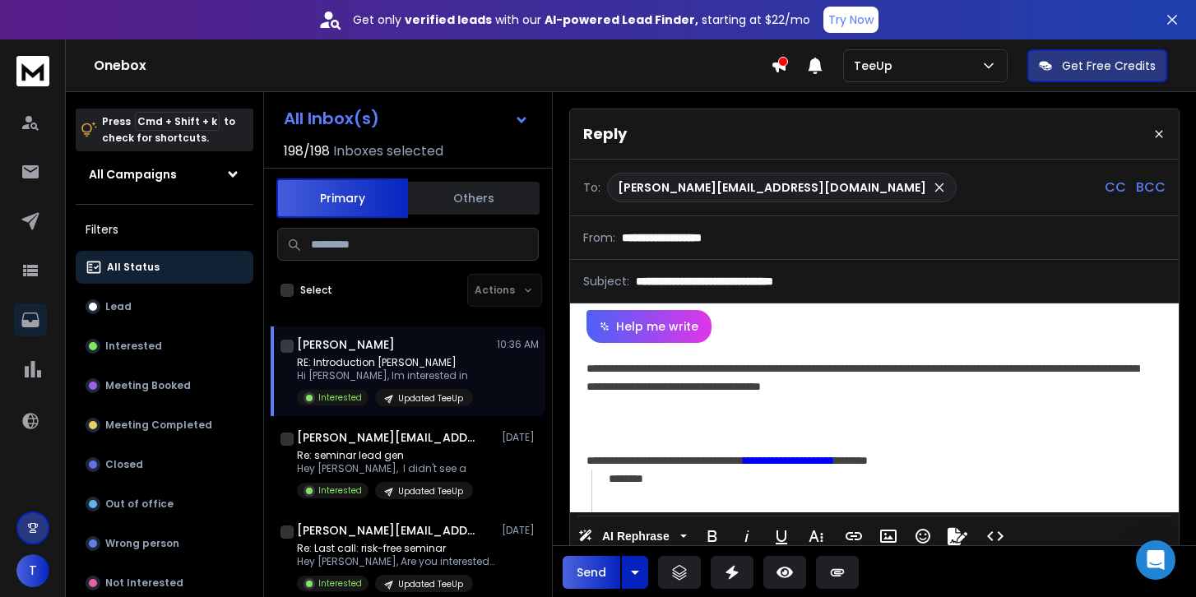
click at [612, 365] on div "**********" at bounding box center [871, 377] width 571 height 37
click at [674, 372] on div "**********" at bounding box center [871, 377] width 571 height 37
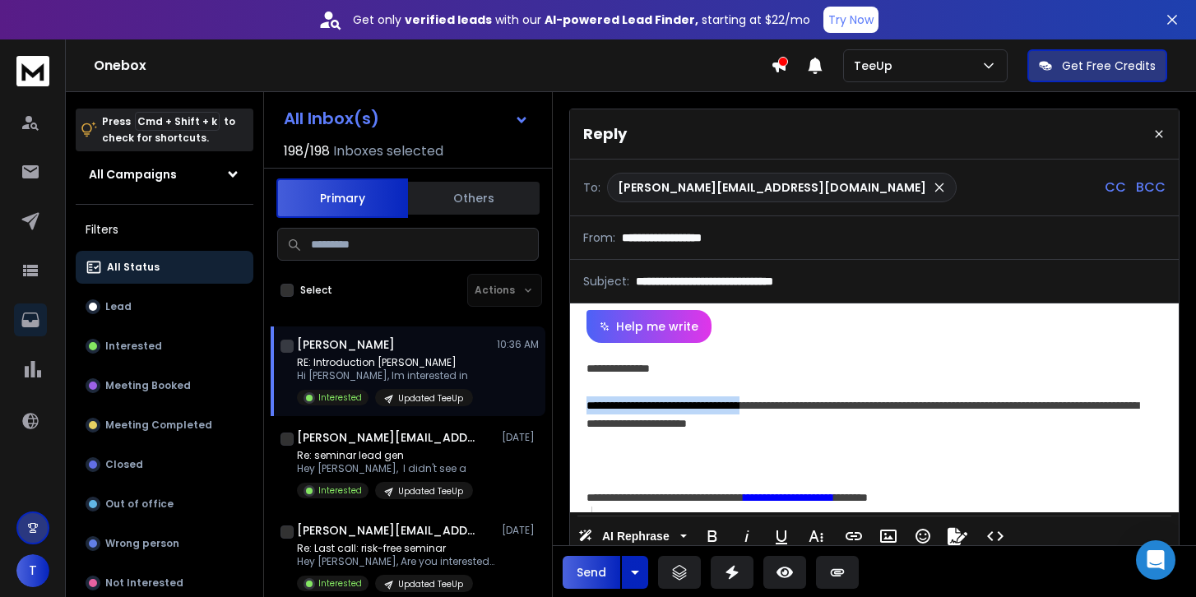
drag, startPoint x: 766, startPoint y: 409, endPoint x: 583, endPoint y: 407, distance: 182.6
click at [583, 407] on div "**********" at bounding box center [874, 427] width 609 height 169
click at [873, 409] on div "**********" at bounding box center [871, 414] width 571 height 37
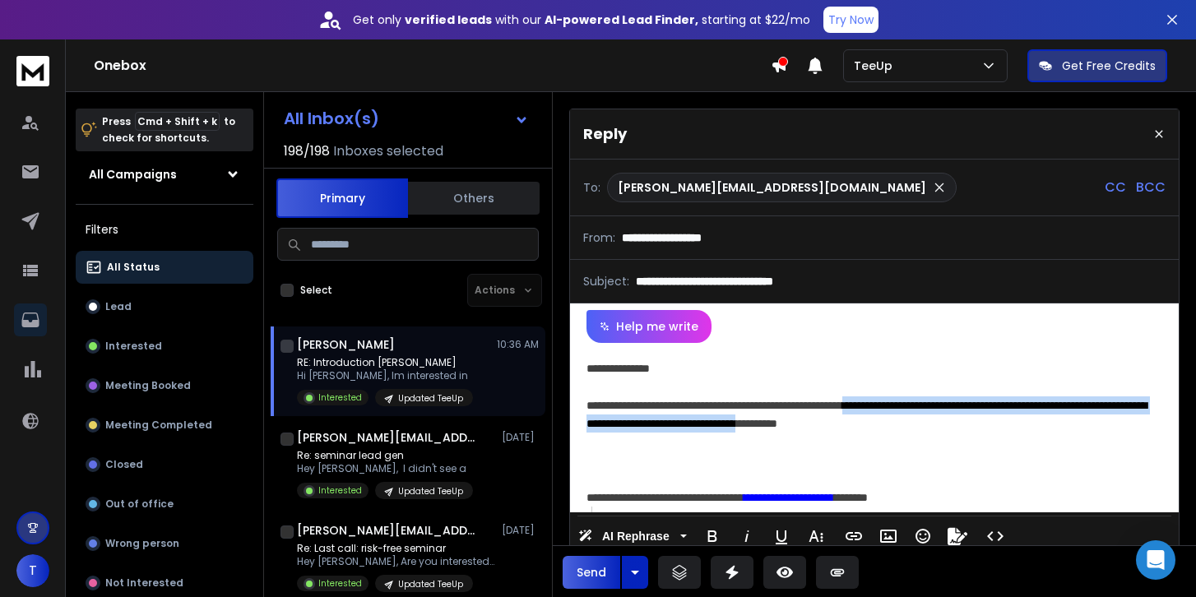
drag, startPoint x: 893, startPoint y: 405, endPoint x: 855, endPoint y: 427, distance: 44.6
click at [855, 427] on div "**********" at bounding box center [871, 414] width 571 height 37
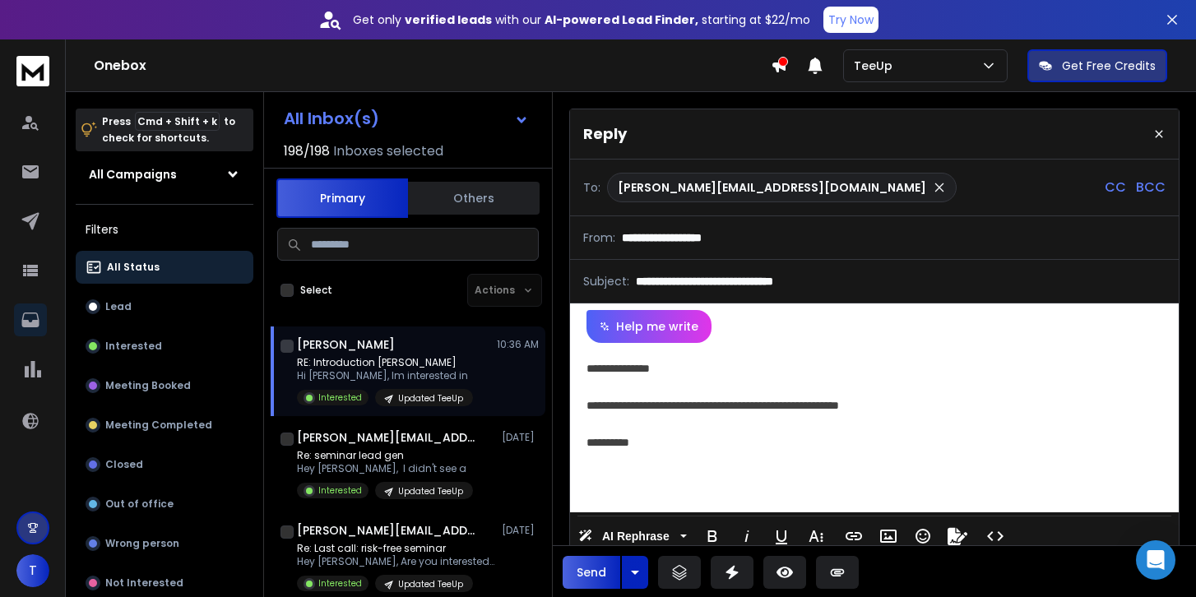
click at [906, 410] on div "**********" at bounding box center [871, 405] width 571 height 18
click at [616, 465] on div "**********" at bounding box center [871, 461] width 571 height 18
drag, startPoint x: 888, startPoint y: 409, endPoint x: 840, endPoint y: 408, distance: 47.7
click at [840, 408] on div "**********" at bounding box center [871, 414] width 571 height 37
click at [824, 407] on div "**********" at bounding box center [871, 414] width 571 height 37
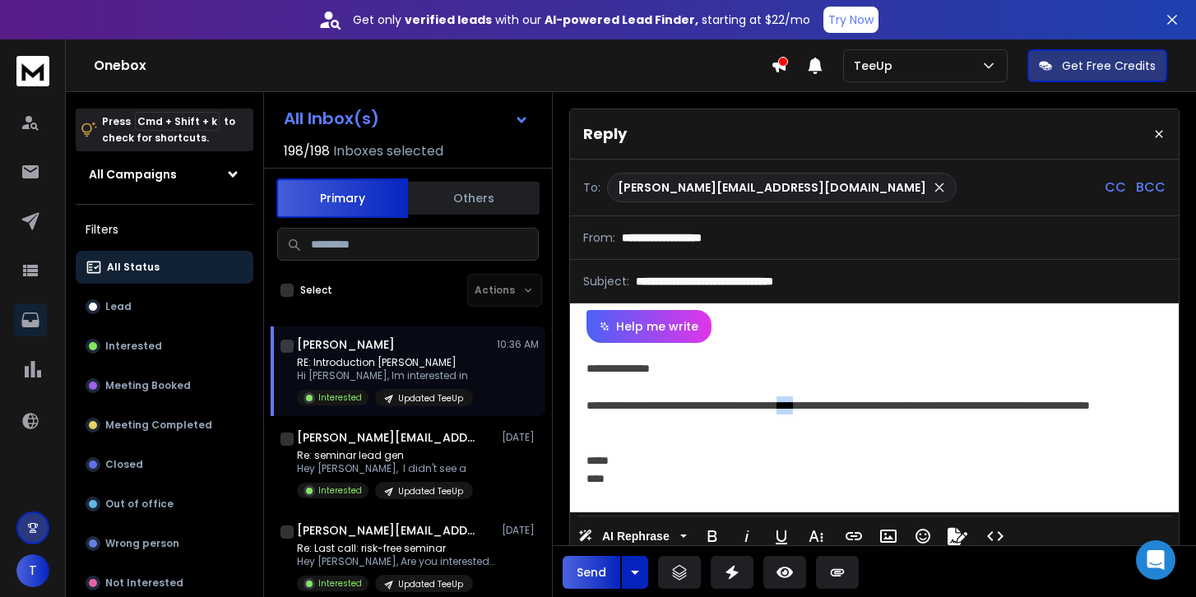
click at [824, 407] on div "**********" at bounding box center [871, 414] width 571 height 37
click at [857, 532] on icon "button" at bounding box center [854, 536] width 16 height 8
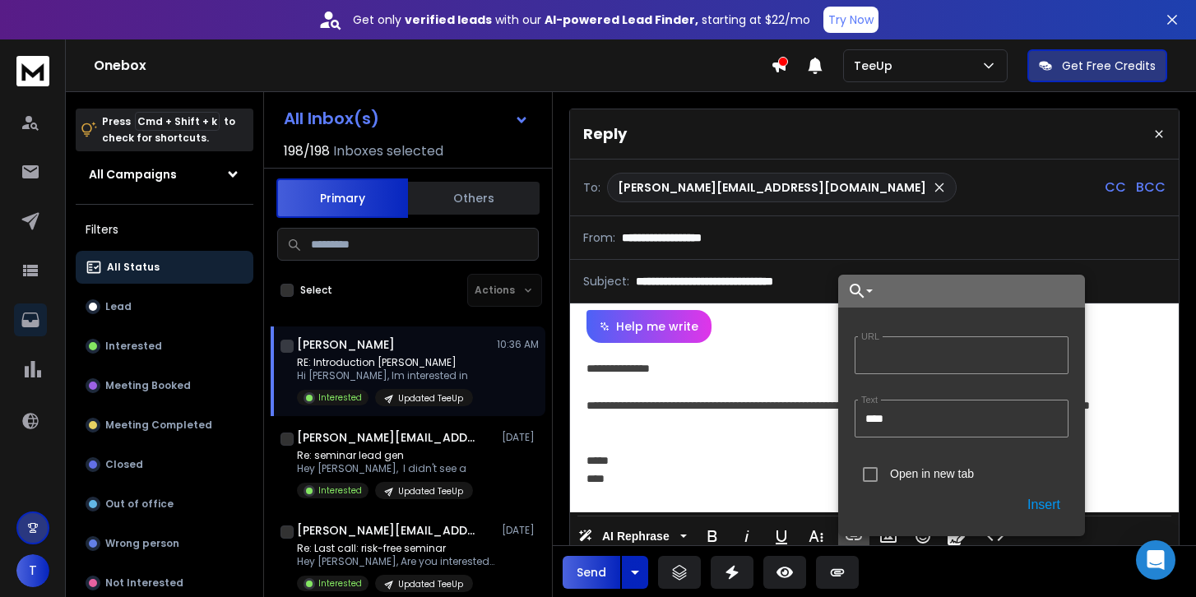
type input "**********"
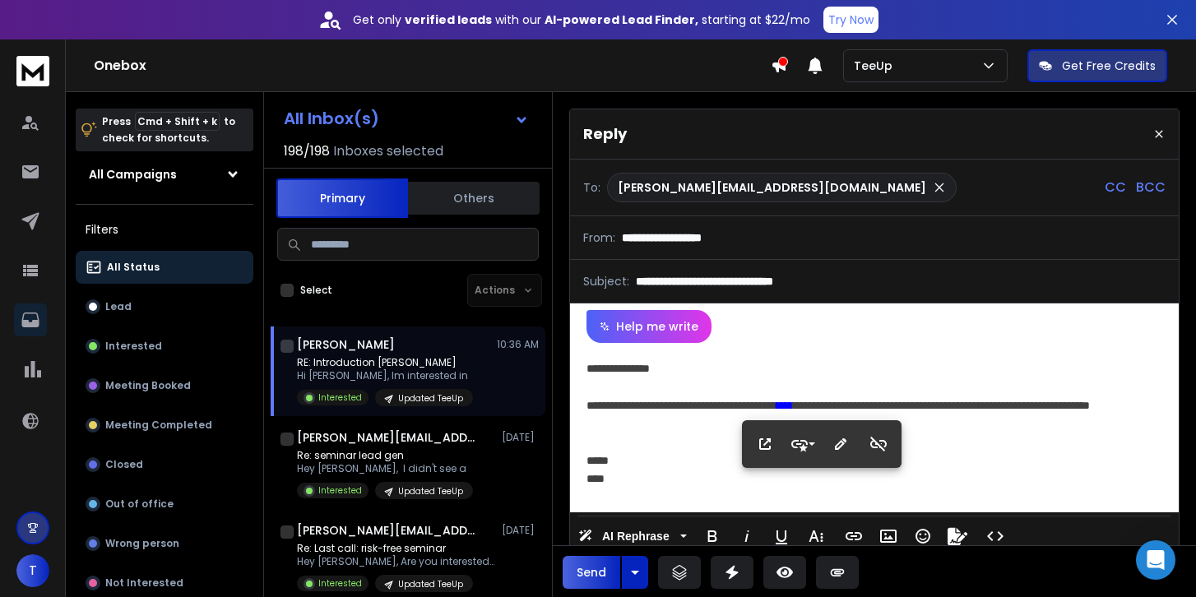
click at [718, 363] on div "**********" at bounding box center [871, 368] width 571 height 18
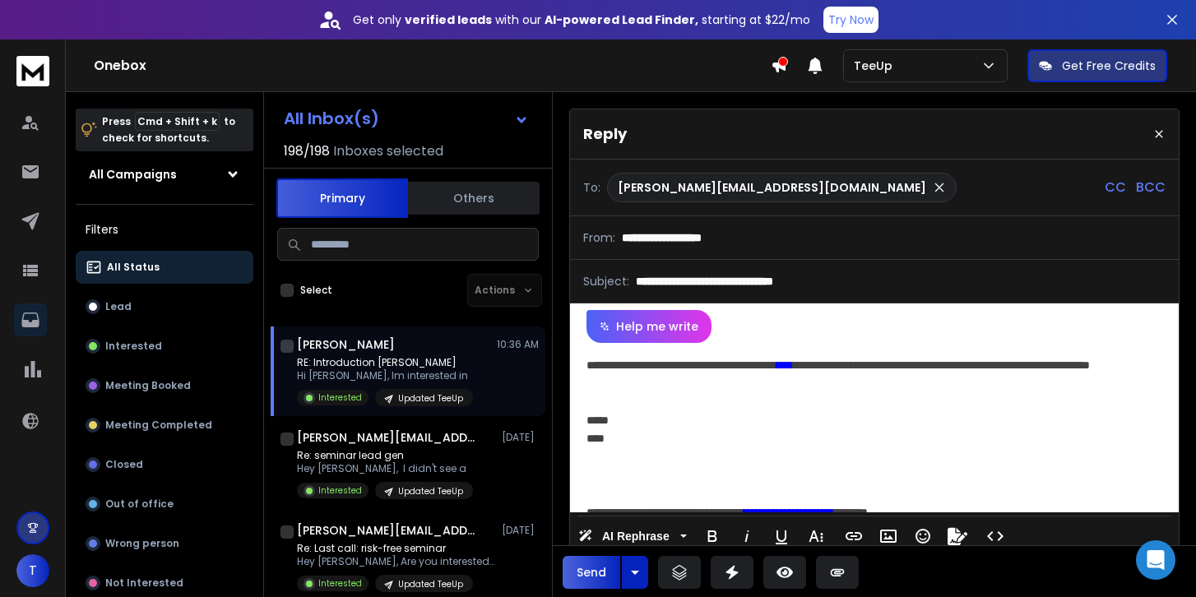
scroll to position [49, 0]
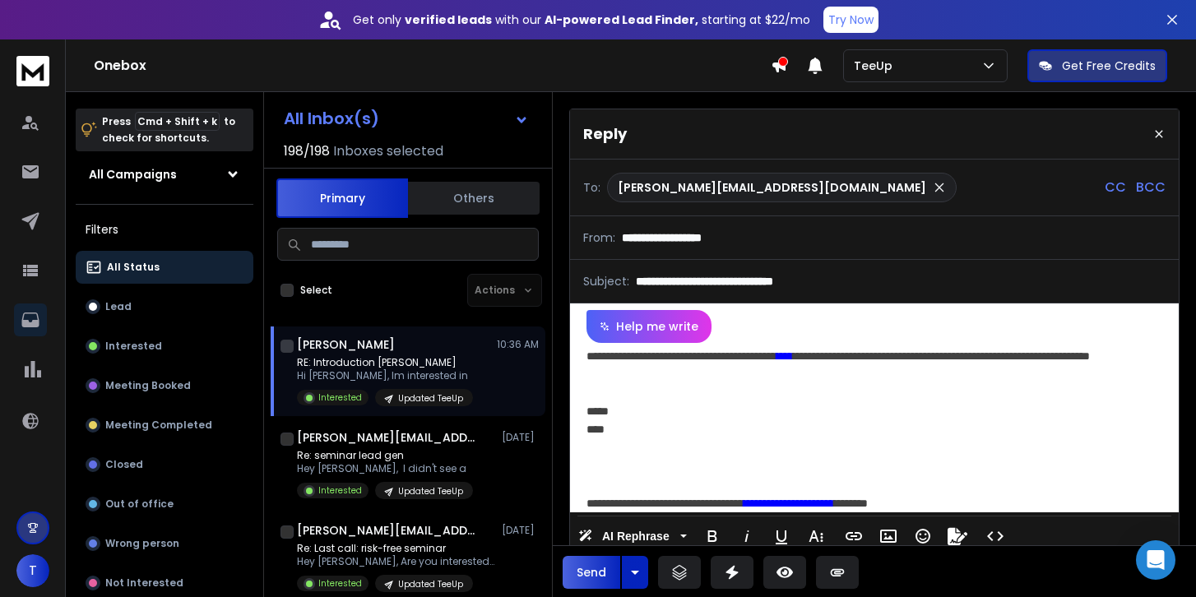
click at [590, 573] on button "Send" at bounding box center [592, 572] width 58 height 33
